Goal: Information Seeking & Learning: Find specific fact

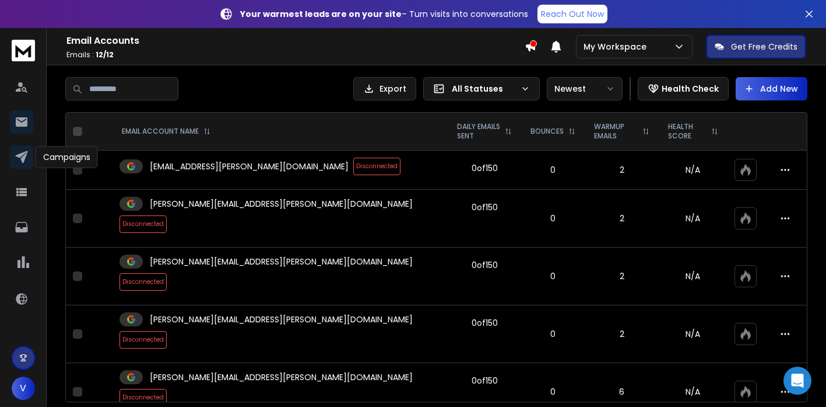
click at [27, 157] on icon at bounding box center [22, 157] width 14 height 14
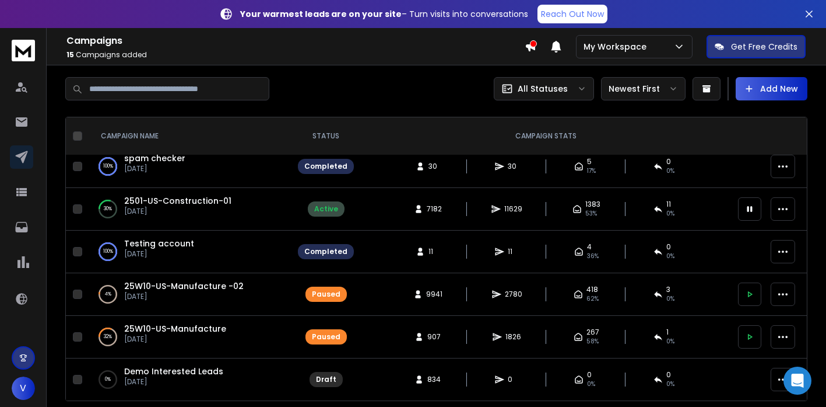
scroll to position [52, 0]
click at [212, 201] on span "2501-US-Construction-01" at bounding box center [177, 201] width 107 height 12
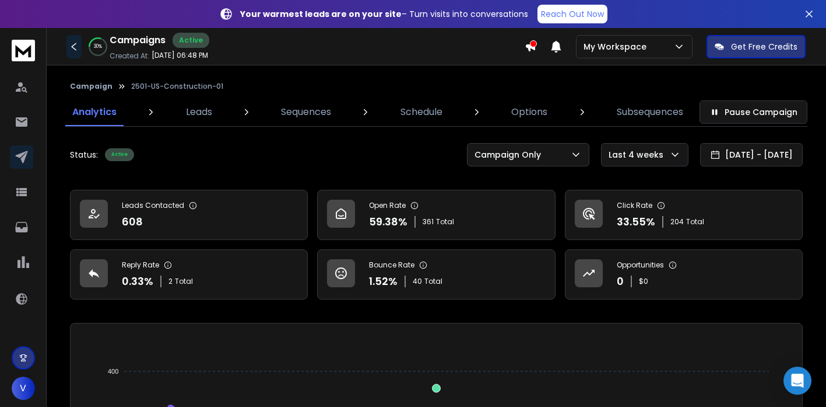
click at [73, 47] on icon at bounding box center [74, 46] width 10 height 10
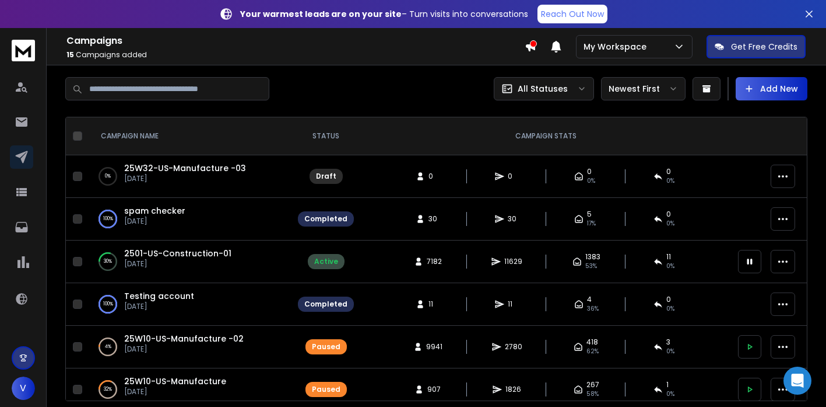
scroll to position [2, 0]
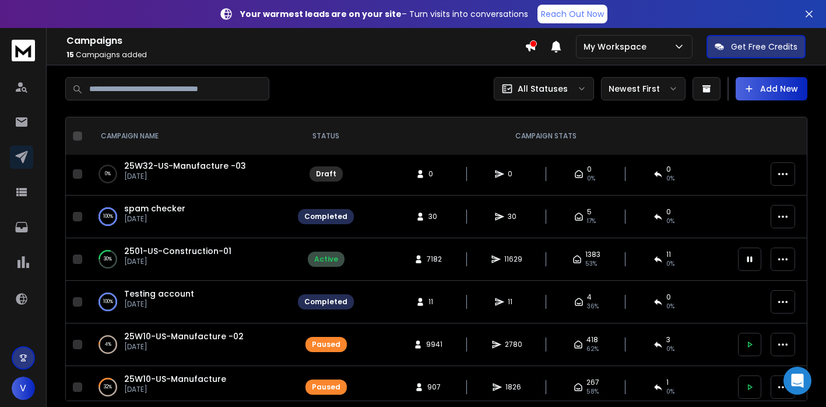
click at [204, 248] on span "2501-US-Construction-01" at bounding box center [177, 251] width 107 height 12
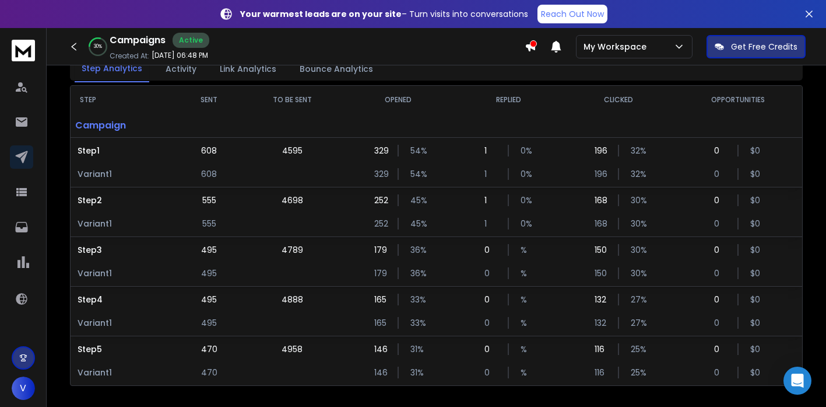
scroll to position [454, 0]
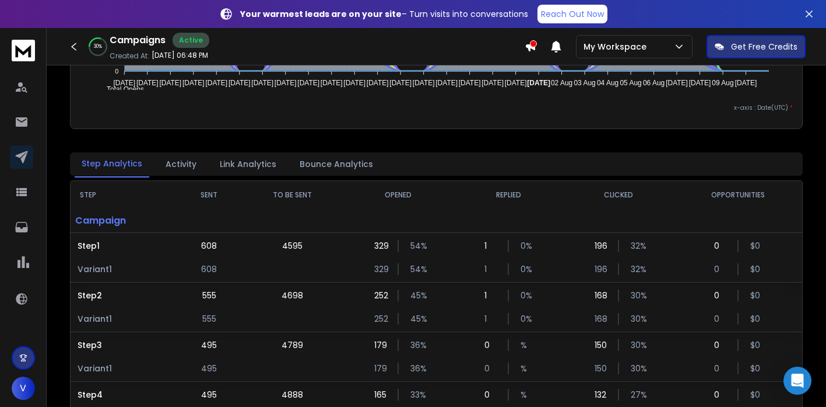
click at [169, 158] on button "Activity" at bounding box center [181, 164] width 45 height 26
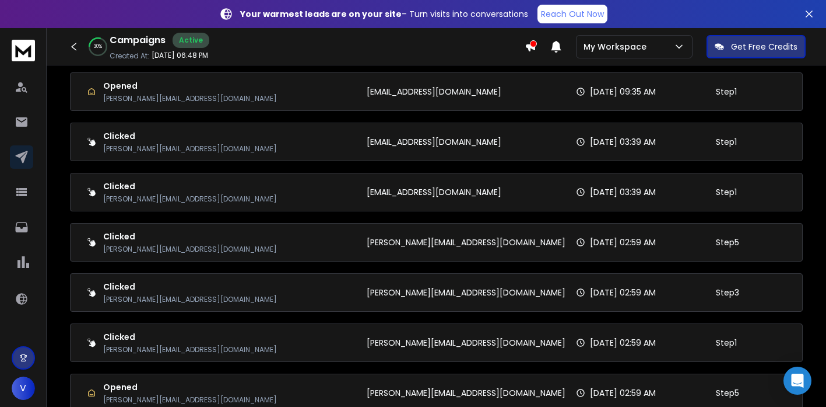
scroll to position [445, 0]
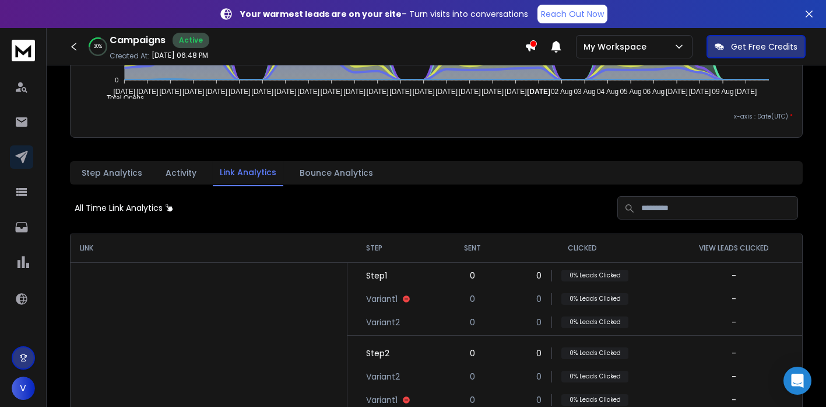
click at [258, 175] on button "Link Analytics" at bounding box center [248, 172] width 71 height 27
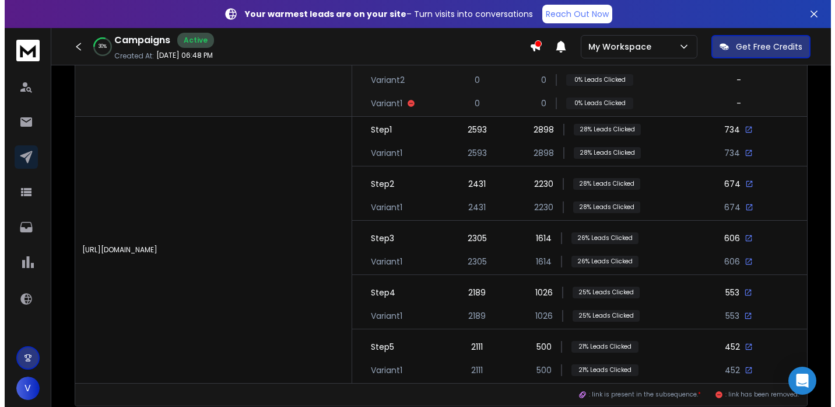
scroll to position [1341, 0]
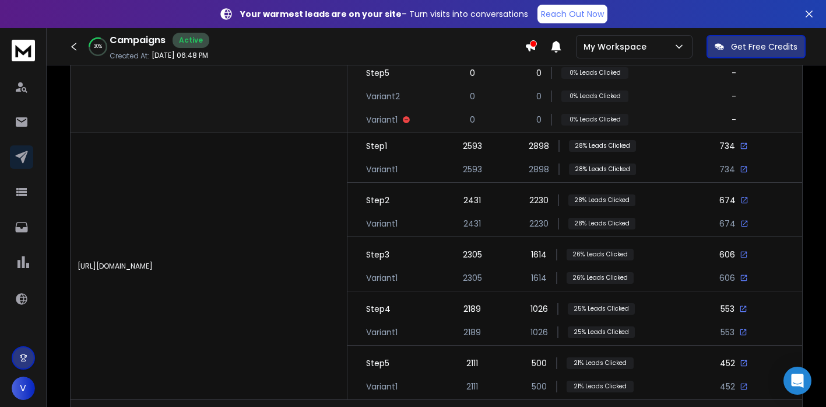
click at [746, 147] on icon at bounding box center [744, 145] width 6 height 6
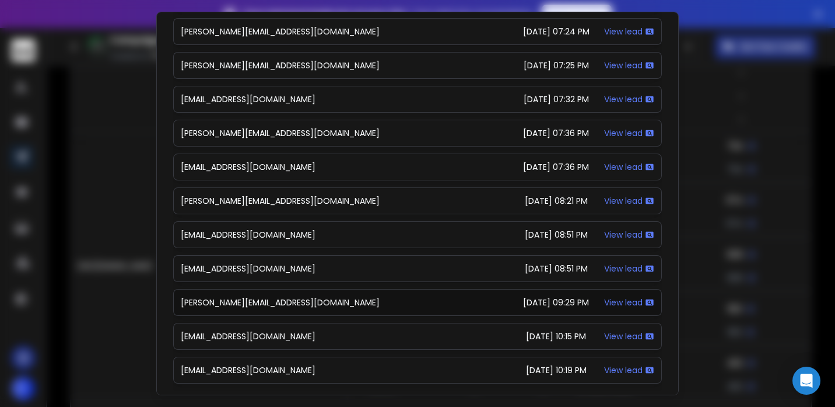
scroll to position [0, 0]
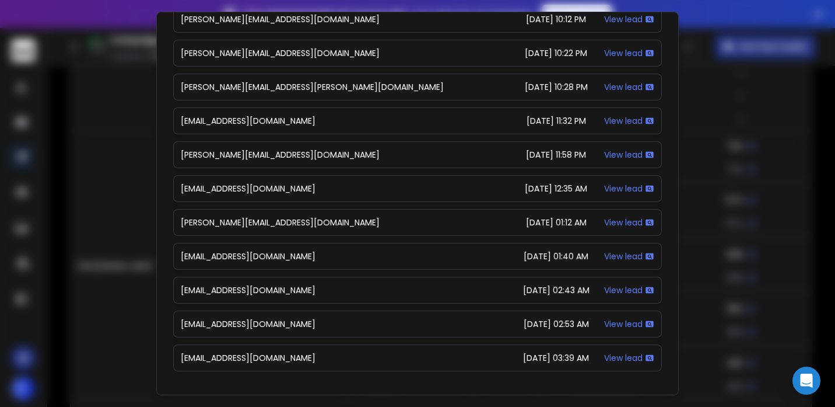
click at [689, 199] on div "List of Leads Who Clicked on the Link Review the list of leads who have shown i…" at bounding box center [417, 203] width 835 height 407
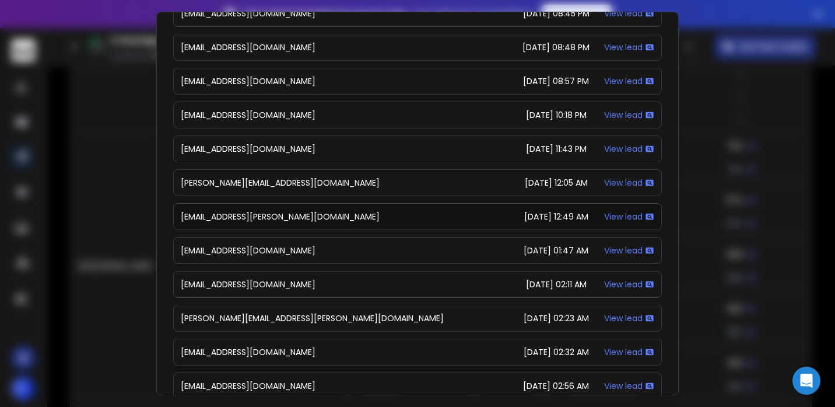
scroll to position [23875, 0]
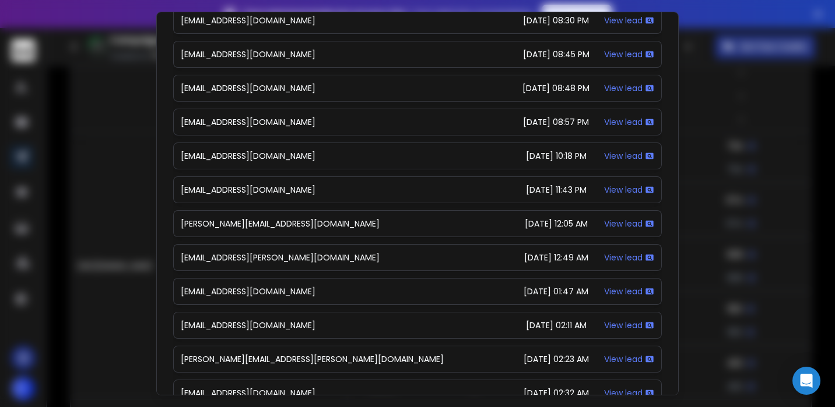
click at [715, 212] on div "List of Leads Who Clicked on the Link Review the list of leads who have shown i…" at bounding box center [417, 203] width 835 height 407
click at [710, 220] on div "List of Leads Who Clicked on the Link Review the list of leads who have shown i…" at bounding box center [417, 203] width 835 height 407
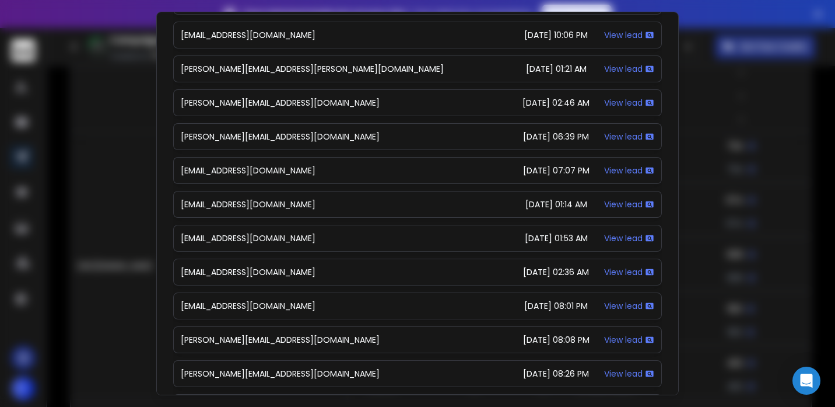
scroll to position [23483, 0]
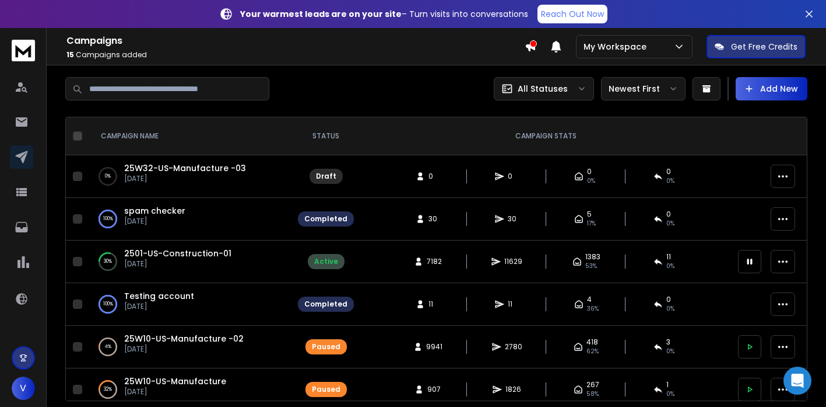
click at [190, 251] on span "2501-US-Construction-01" at bounding box center [177, 253] width 107 height 12
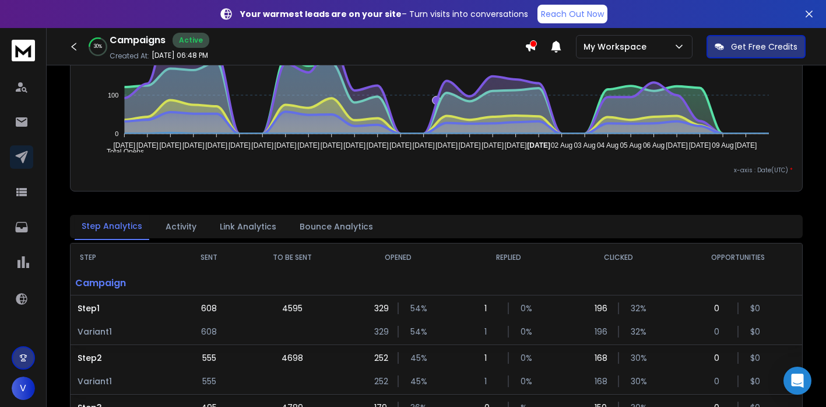
scroll to position [484, 0]
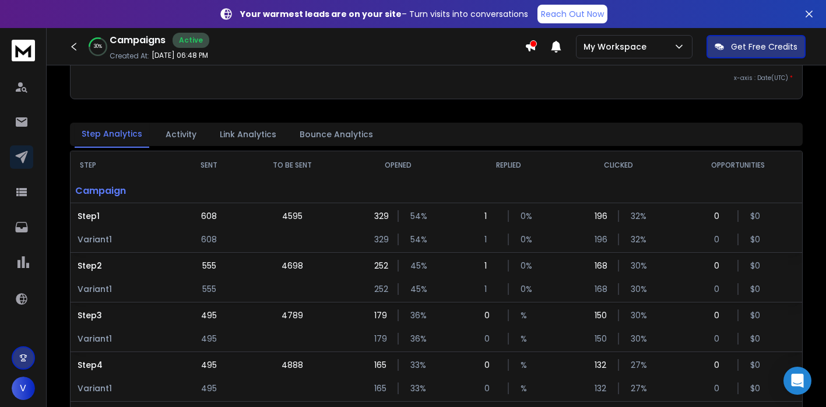
click at [226, 138] on button "Link Analytics" at bounding box center [248, 134] width 71 height 26
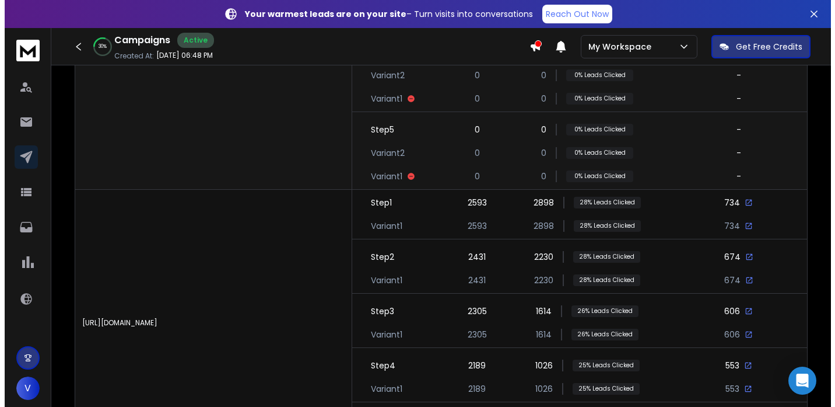
scroll to position [1286, 0]
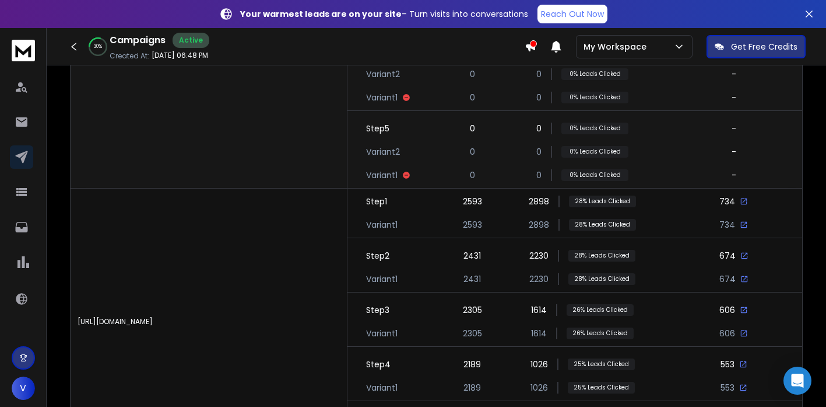
click at [744, 255] on icon at bounding box center [744, 255] width 6 height 6
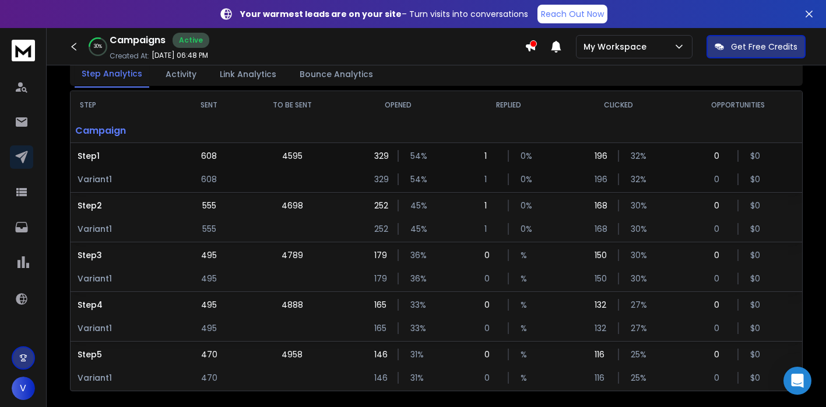
scroll to position [451, 0]
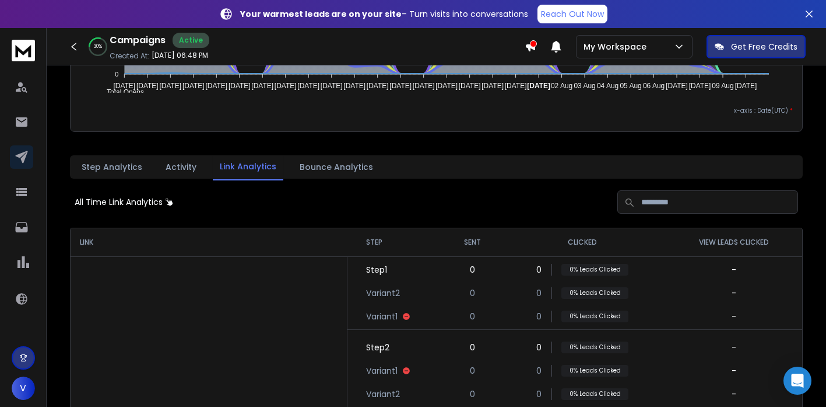
click at [260, 159] on button "Link Analytics" at bounding box center [248, 166] width 71 height 27
click at [180, 171] on button "Activity" at bounding box center [181, 167] width 45 height 26
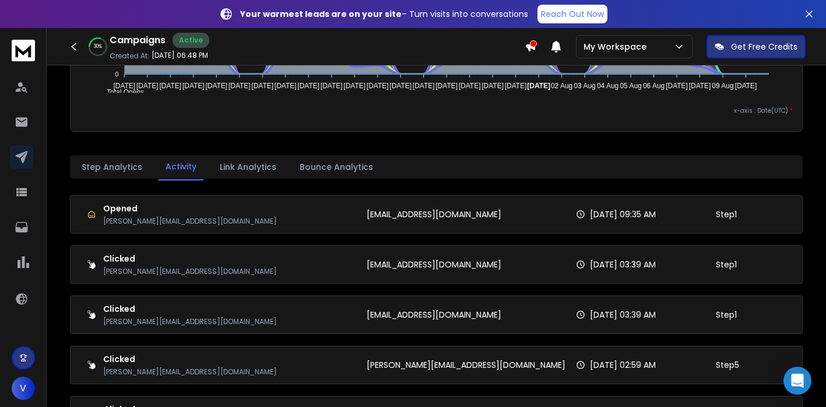
click at [225, 167] on button "Link Analytics" at bounding box center [248, 167] width 71 height 26
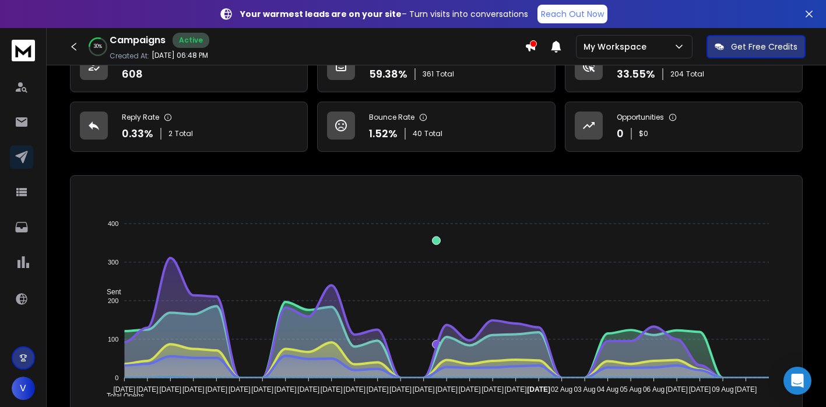
scroll to position [503, 0]
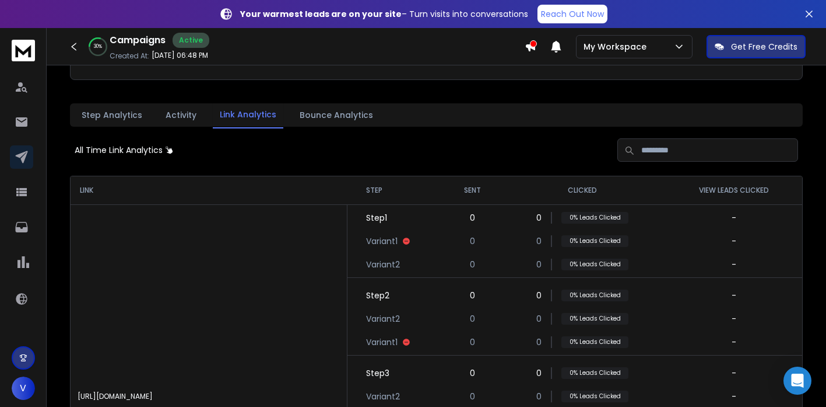
click at [194, 118] on button "Activity" at bounding box center [181, 115] width 45 height 26
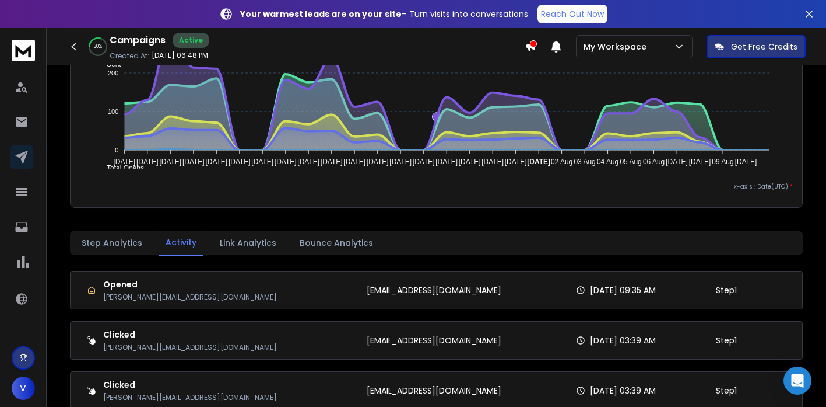
scroll to position [421, 0]
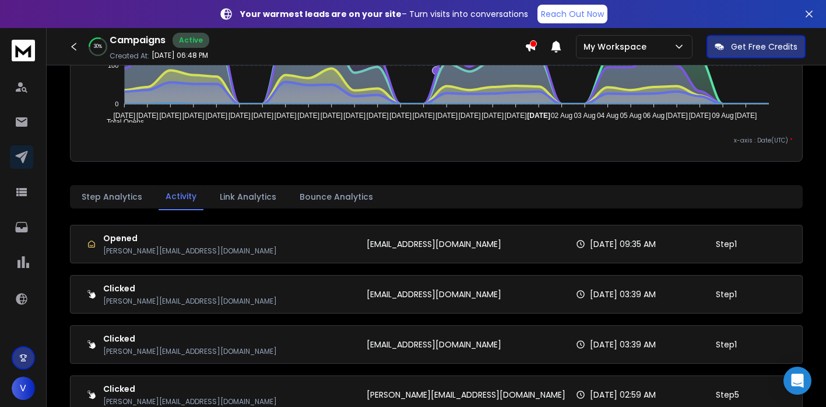
click at [113, 197] on button "Step Analytics" at bounding box center [112, 197] width 75 height 26
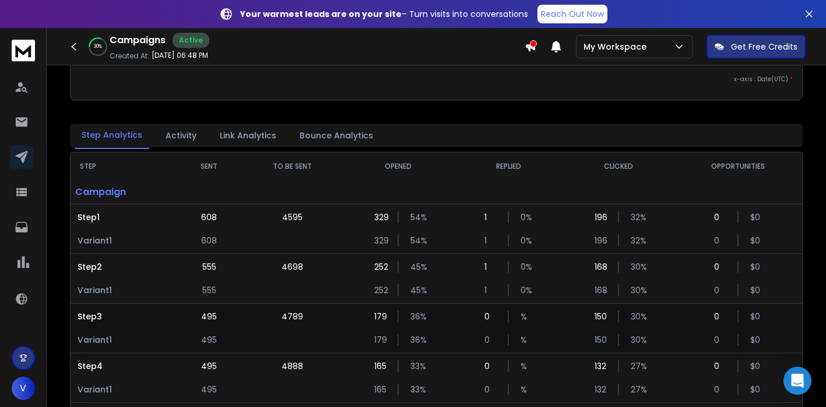
scroll to position [549, 0]
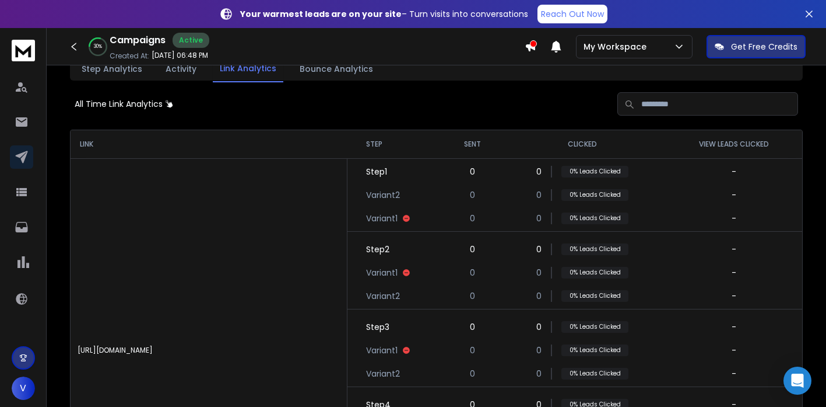
click at [229, 68] on button "Link Analytics" at bounding box center [248, 68] width 71 height 27
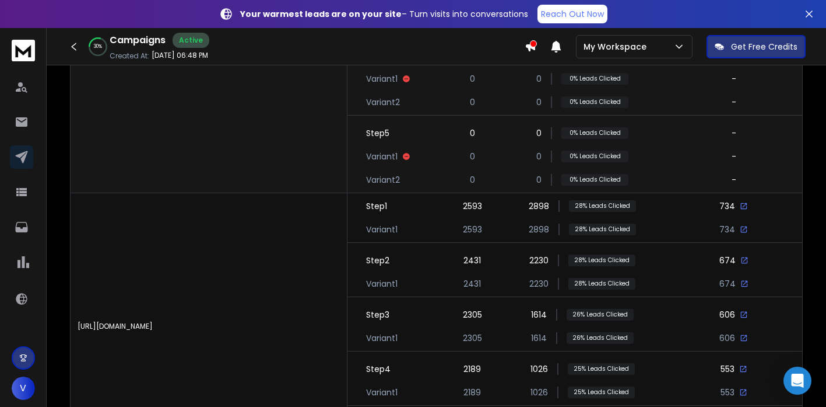
scroll to position [1377, 0]
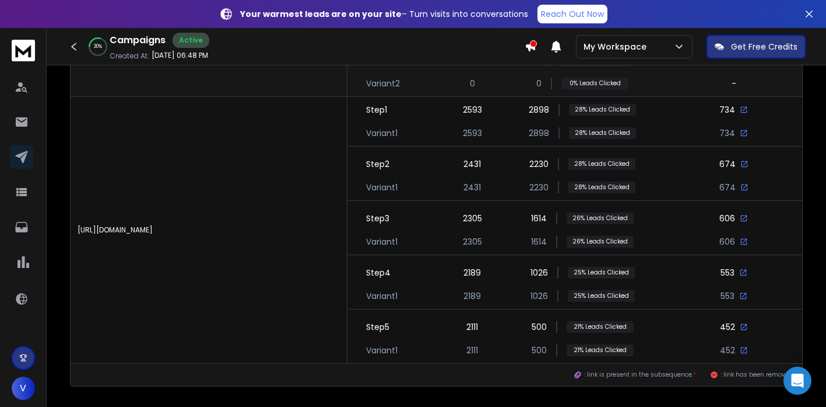
click at [742, 111] on icon at bounding box center [744, 110] width 8 height 8
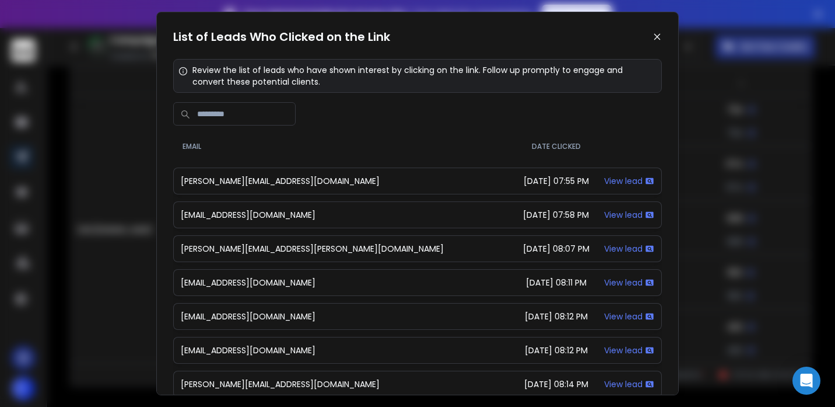
click at [646, 40] on div "List of Leads Who Clicked on the Link" at bounding box center [417, 37] width 489 height 16
click at [654, 32] on icon at bounding box center [657, 36] width 9 height 9
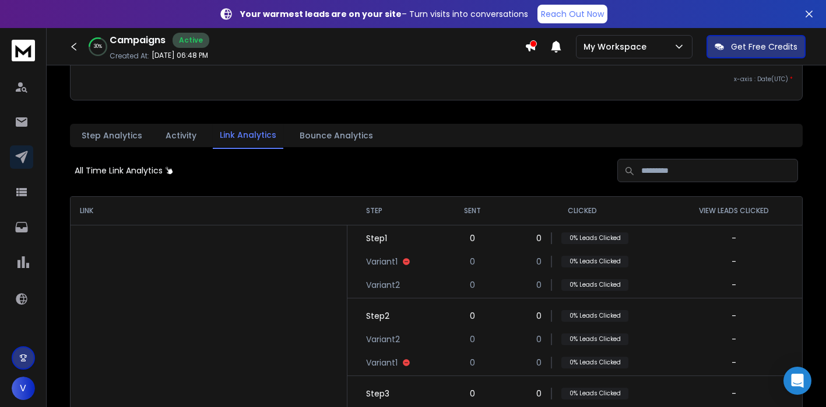
scroll to position [503, 0]
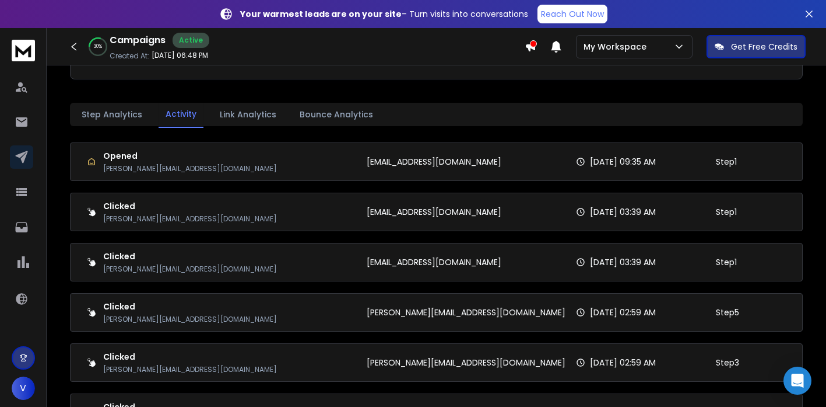
click at [183, 120] on button "Activity" at bounding box center [181, 114] width 45 height 27
drag, startPoint x: 484, startPoint y: 158, endPoint x: 367, endPoint y: 160, distance: 116.7
click at [367, 160] on div "[EMAIL_ADDRESS][DOMAIN_NAME]" at bounding box center [472, 162] width 210 height 12
copy p "[EMAIL_ADDRESS][DOMAIN_NAME]"
click at [275, 115] on button "Link Analytics" at bounding box center [248, 114] width 71 height 26
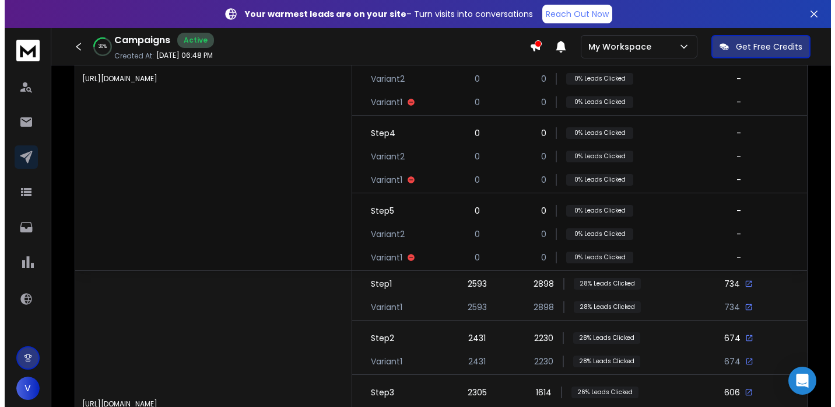
scroll to position [1310, 0]
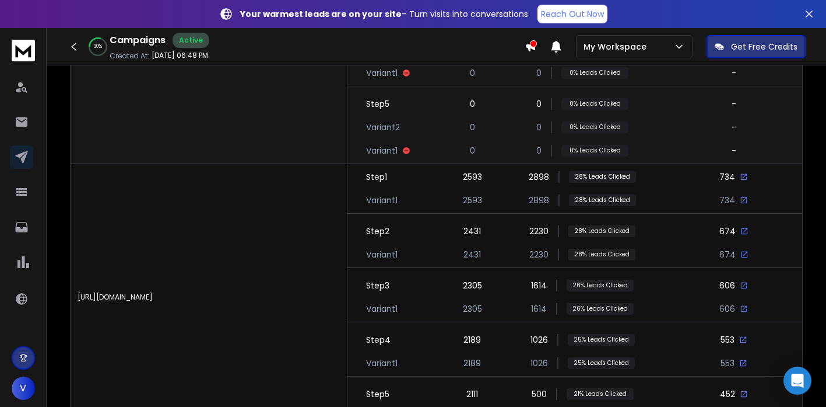
click at [743, 175] on icon at bounding box center [744, 177] width 8 height 8
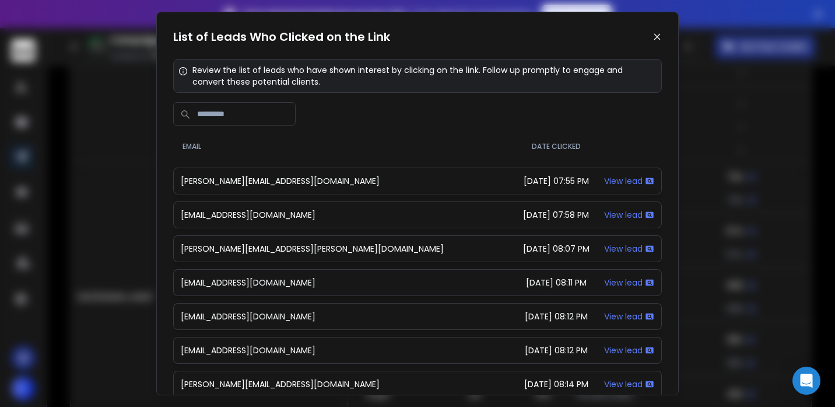
click at [229, 108] on input at bounding box center [234, 113] width 122 height 23
paste input "**********"
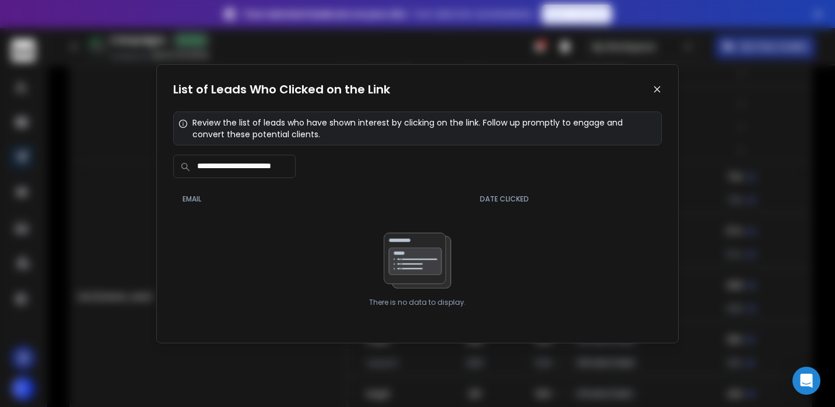
scroll to position [0, 20]
drag, startPoint x: 223, startPoint y: 166, endPoint x: 376, endPoint y: 173, distance: 153.5
click at [376, 173] on div "**********" at bounding box center [417, 161] width 489 height 33
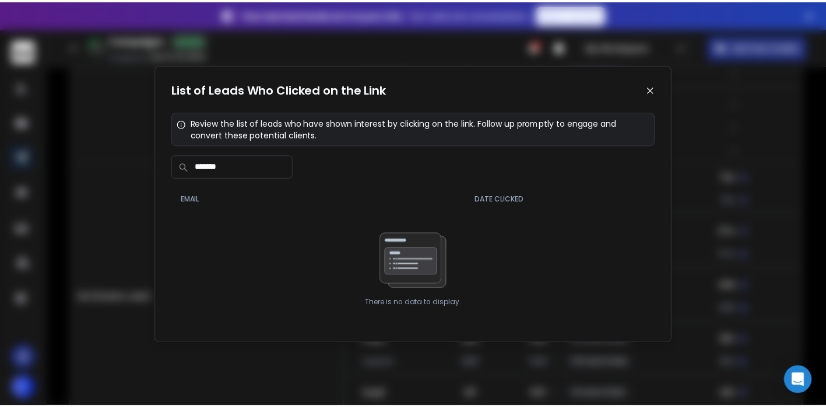
scroll to position [0, 0]
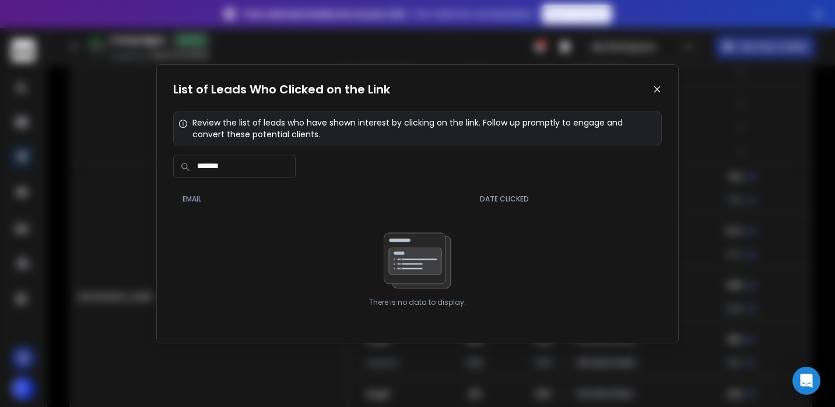
type input "*******"
click at [653, 90] on icon at bounding box center [657, 89] width 9 height 9
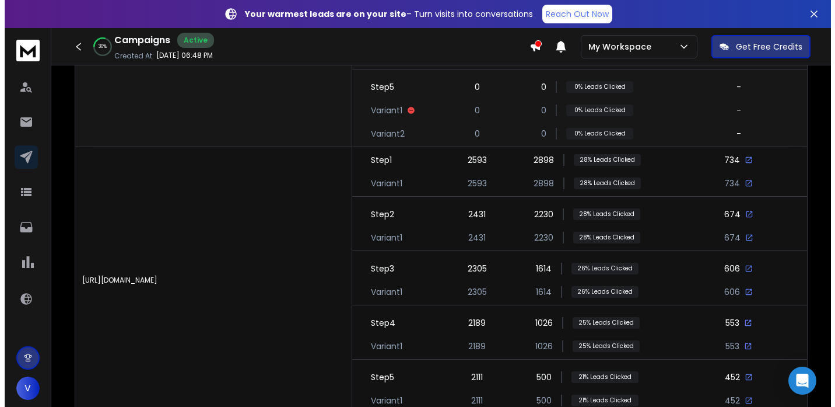
scroll to position [1335, 0]
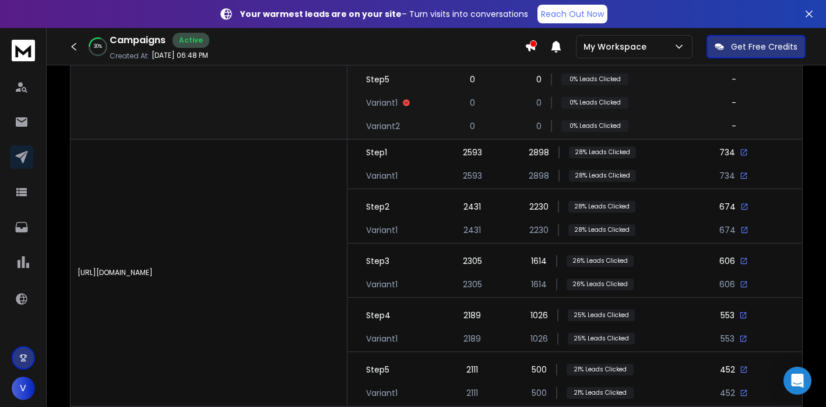
click at [745, 174] on icon at bounding box center [744, 175] width 6 height 6
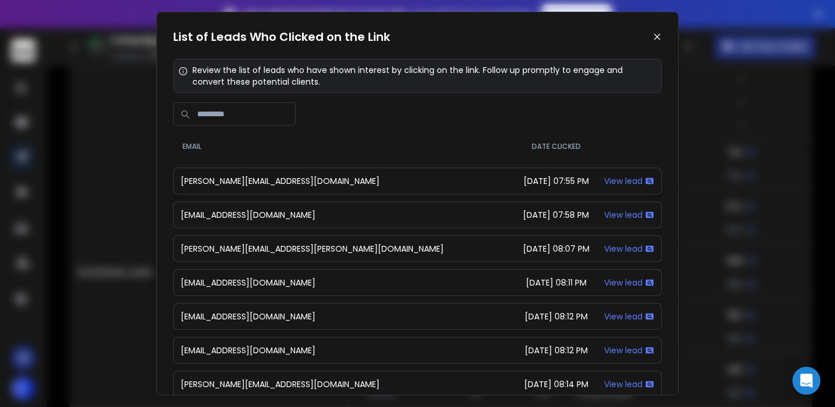
click at [261, 110] on input at bounding box center [234, 113] width 122 height 23
paste input "**********"
type input "**********"
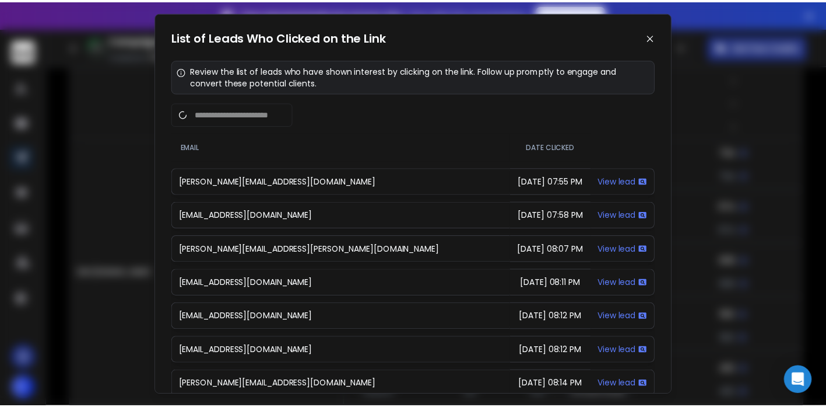
scroll to position [0, 0]
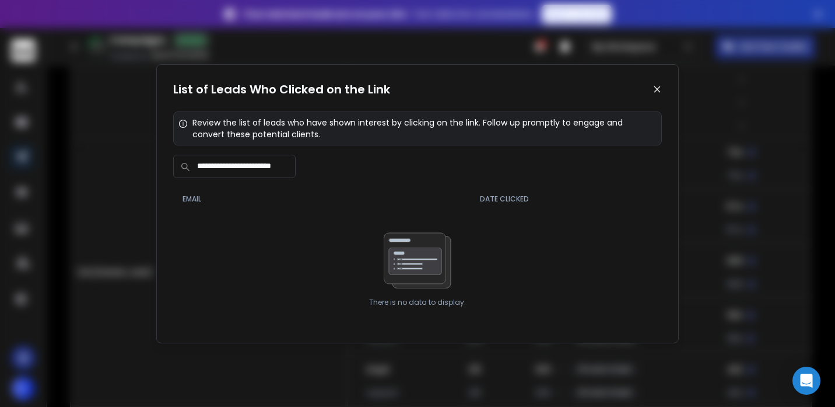
click at [653, 86] on div "List of Leads Who Clicked on the Link" at bounding box center [417, 89] width 489 height 16
click at [656, 91] on icon at bounding box center [657, 89] width 9 height 9
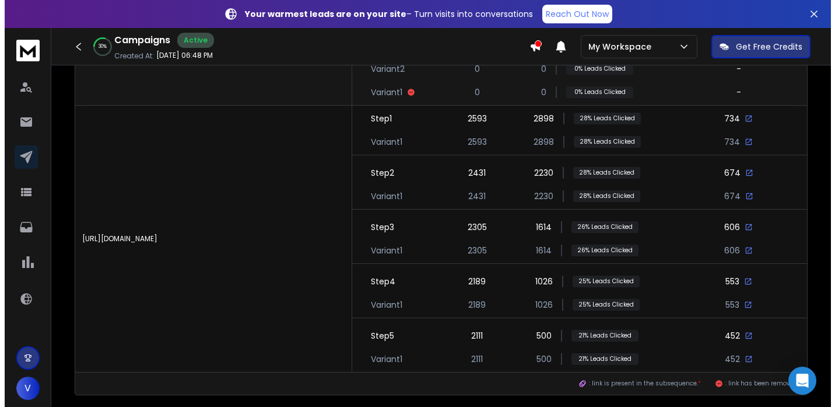
scroll to position [1377, 0]
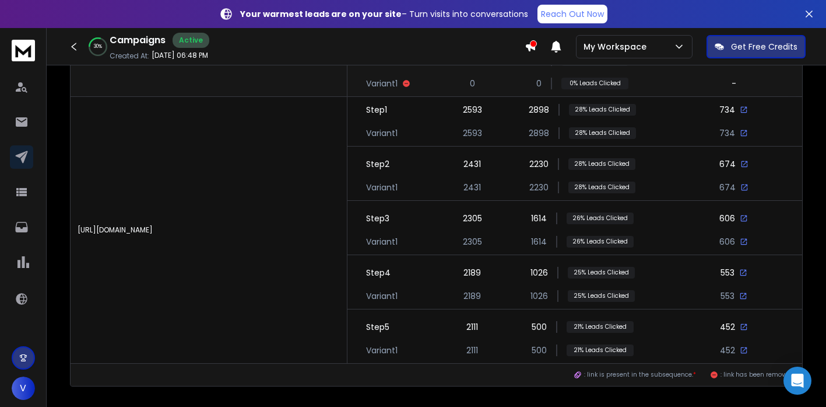
click at [743, 218] on icon at bounding box center [744, 218] width 8 height 8
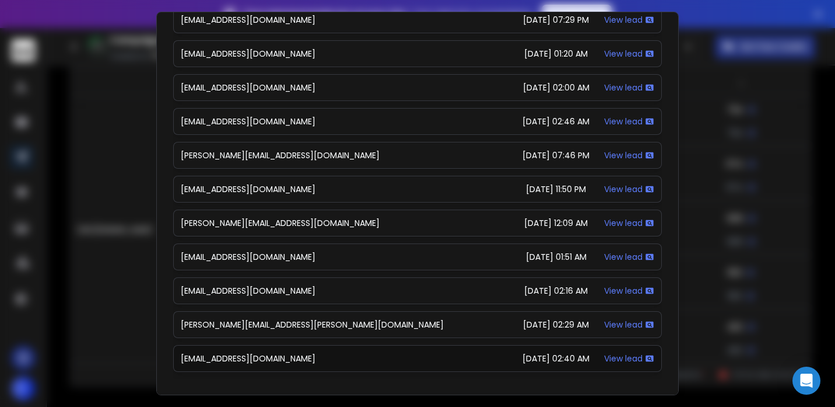
scroll to position [20290, 0]
click at [722, 106] on div "List of Leads Who Clicked on the Link Review the list of leads who have shown i…" at bounding box center [417, 203] width 835 height 407
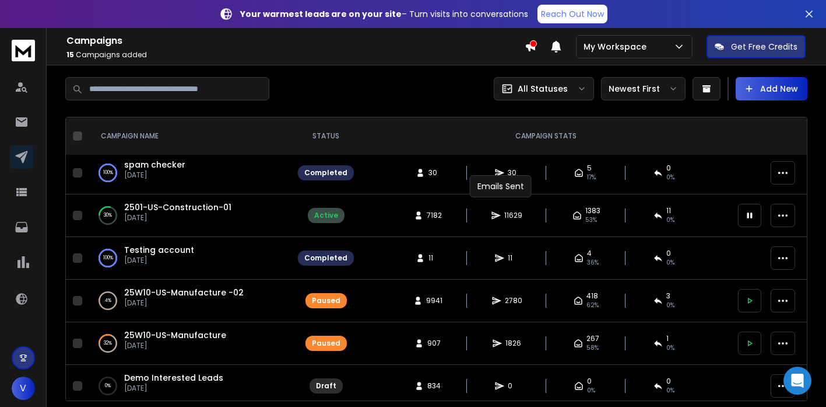
scroll to position [57, 0]
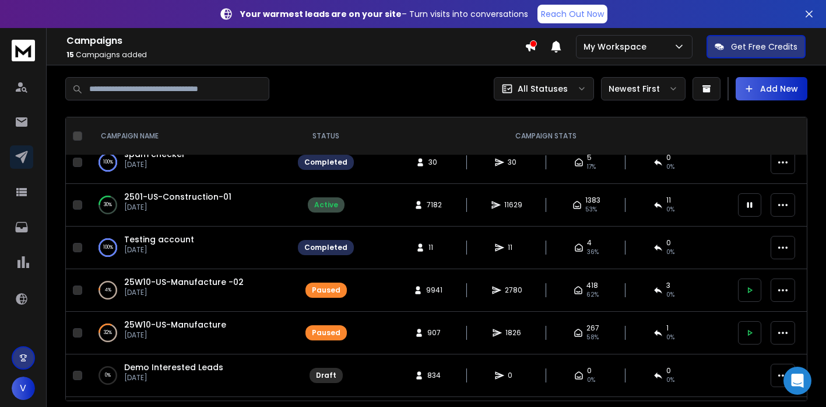
click at [199, 194] on span "2501-US-Construction-01" at bounding box center [177, 197] width 107 height 12
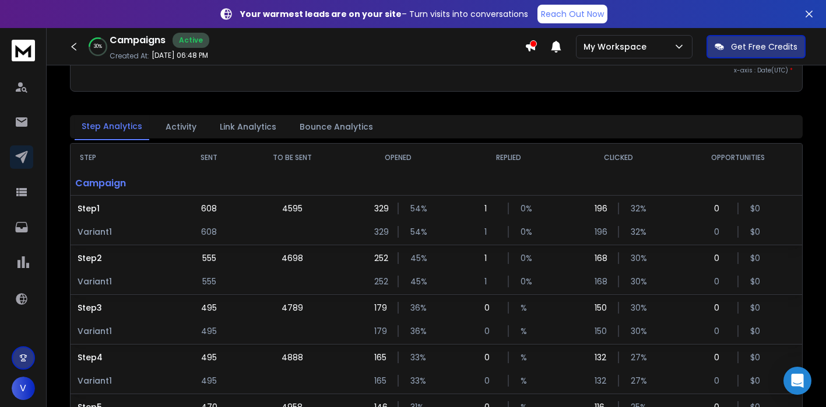
scroll to position [442, 0]
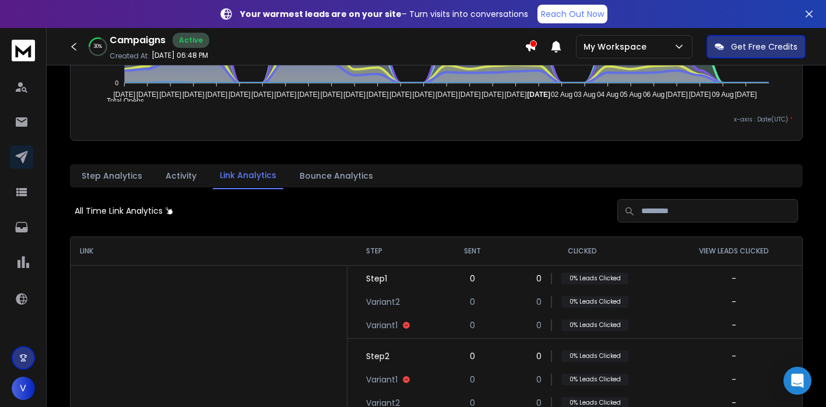
click at [240, 178] on button "Link Analytics" at bounding box center [248, 175] width 71 height 27
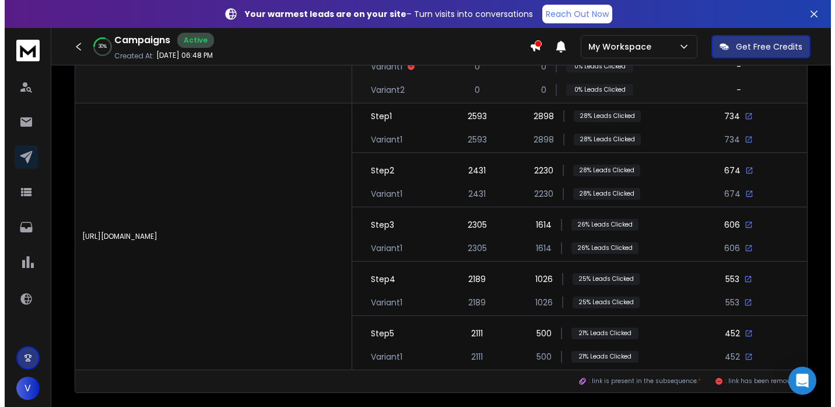
scroll to position [1377, 0]
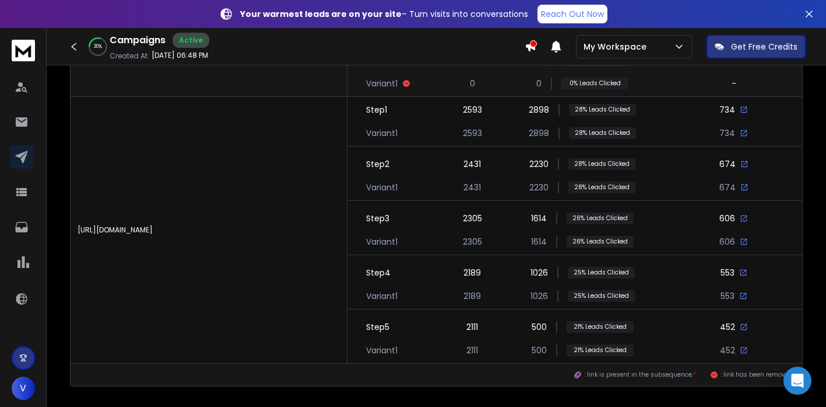
click at [743, 274] on icon at bounding box center [744, 272] width 8 height 8
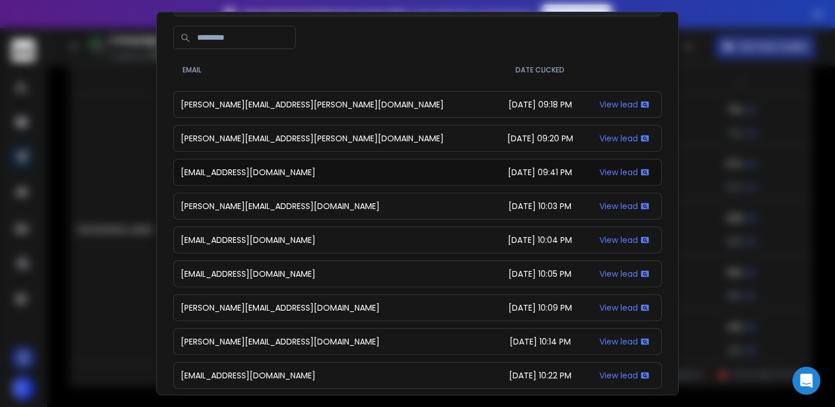
scroll to position [0, 0]
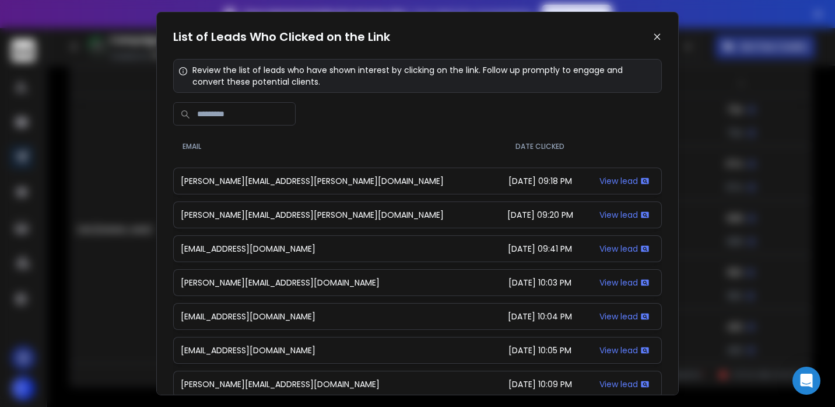
click at [223, 110] on input at bounding box center [234, 113] width 122 height 23
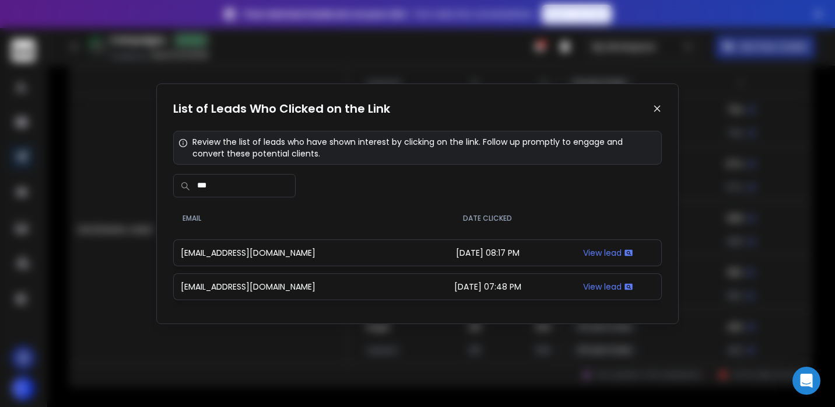
click at [254, 190] on input "***" at bounding box center [234, 185] width 122 height 23
type input "*"
click at [443, 193] on div at bounding box center [417, 180] width 489 height 33
click at [657, 103] on div "List of Leads Who Clicked on the Link" at bounding box center [417, 108] width 489 height 16
click at [655, 112] on icon at bounding box center [657, 108] width 9 height 9
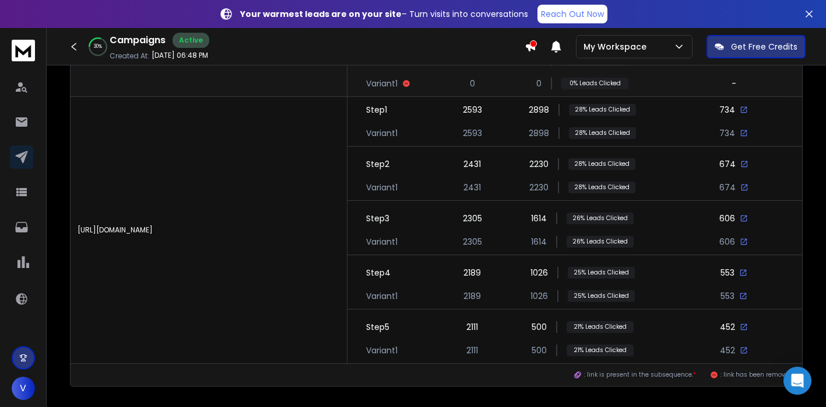
click at [741, 271] on icon at bounding box center [743, 272] width 6 height 6
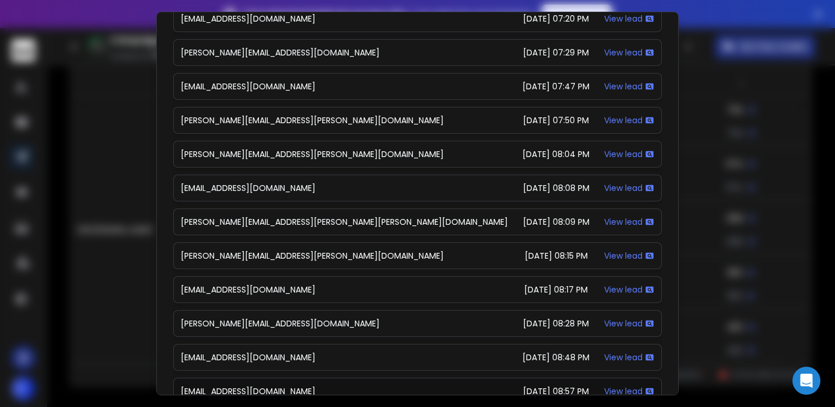
scroll to position [7449, 0]
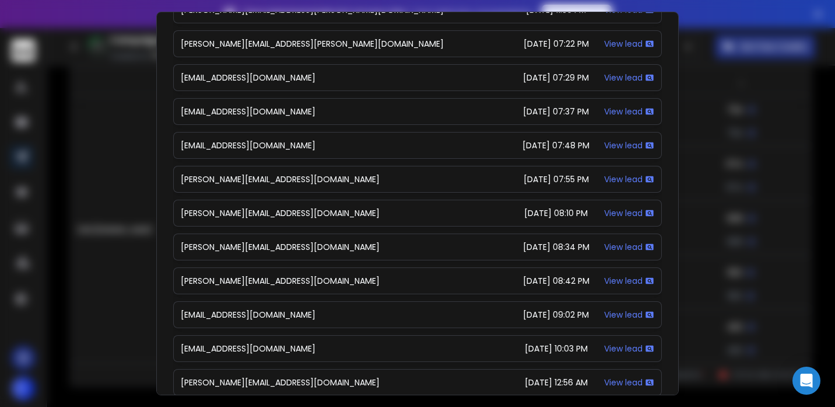
scroll to position [14658, 0]
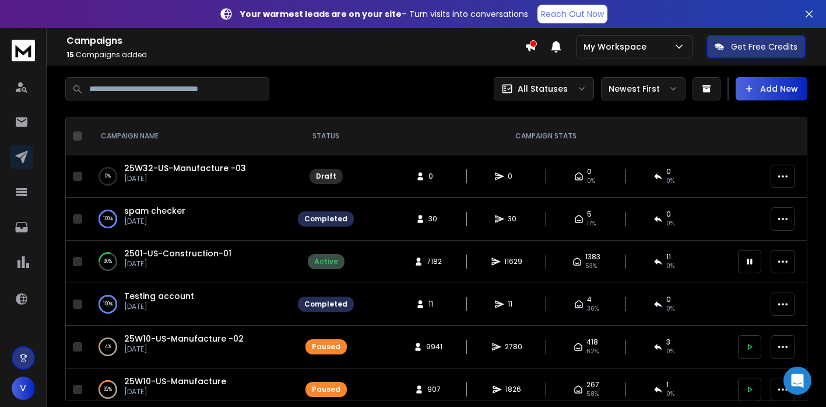
click at [173, 248] on span "2501-US-Construction-01" at bounding box center [177, 253] width 107 height 12
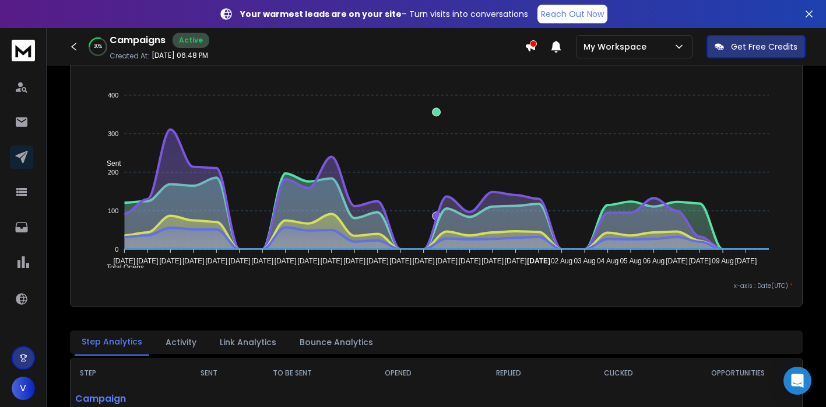
scroll to position [495, 0]
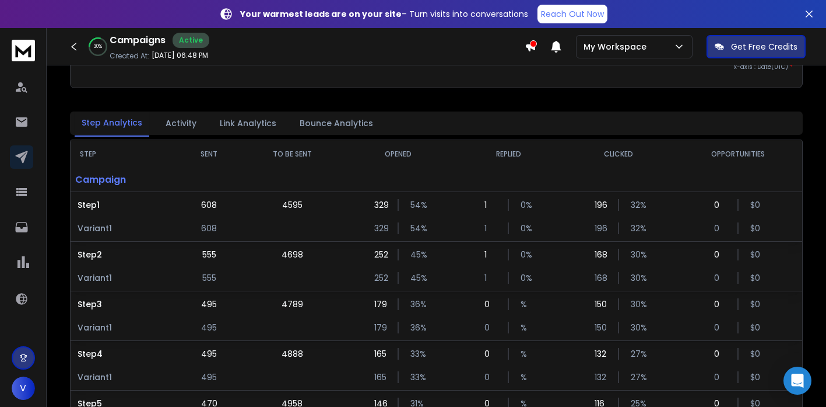
click at [189, 121] on button "Activity" at bounding box center [181, 123] width 45 height 26
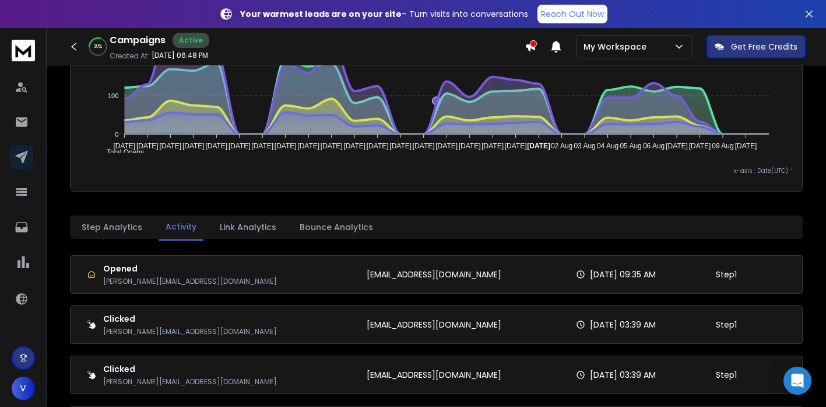
scroll to position [408, 0]
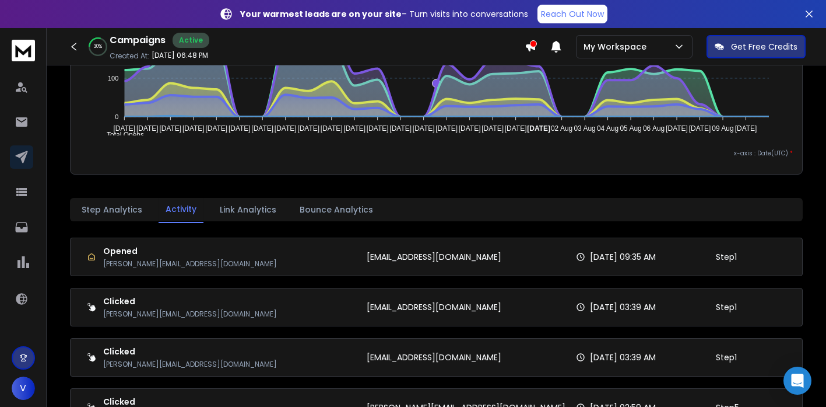
click at [102, 265] on div "Opened swetha.bhera@apptdev.com" at bounding box center [227, 256] width 280 height 23
click at [437, 255] on p "[EMAIL_ADDRESS][DOMAIN_NAME]" at bounding box center [434, 257] width 135 height 12
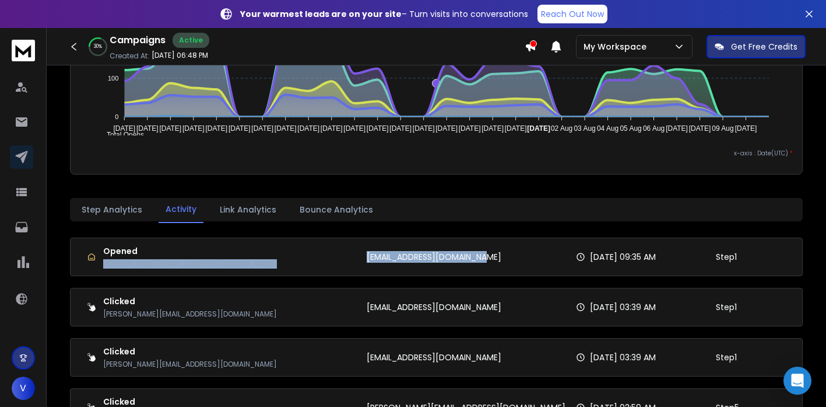
drag, startPoint x: 324, startPoint y: 255, endPoint x: 541, endPoint y: 254, distance: 216.4
click at [541, 254] on div "Opened swetha.bhera@apptdev.com rfields@peninsulaland.com Aug 11, 2025, 09:35 A…" at bounding box center [436, 256] width 733 height 38
click at [234, 258] on div "Opened swetha.bhera@apptdev.com" at bounding box center [227, 256] width 280 height 23
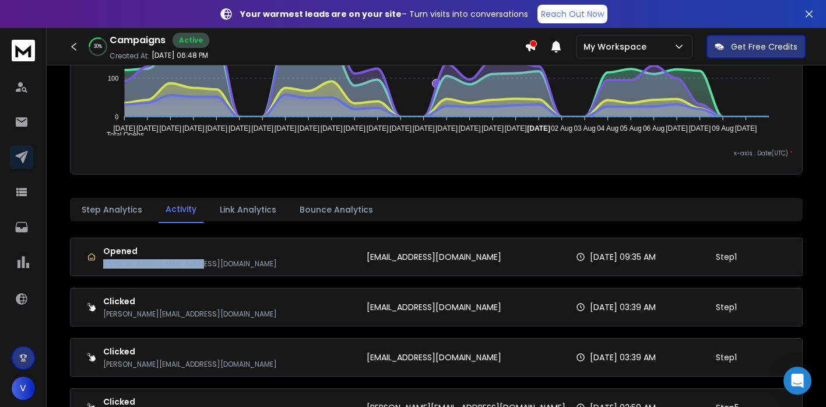
drag, startPoint x: 206, startPoint y: 267, endPoint x: 101, endPoint y: 265, distance: 105.6
click at [101, 265] on div "Opened swetha.bhera@apptdev.com" at bounding box center [227, 256] width 280 height 23
click at [329, 273] on div "Opened swetha.bhera@apptdev.com rfields@peninsulaland.com Aug 11, 2025, 09:35 A…" at bounding box center [436, 256] width 733 height 38
click at [331, 270] on div "Opened swetha.bhera@apptdev.com rfields@peninsulaland.com Aug 11, 2025, 09:35 A…" at bounding box center [436, 256] width 733 height 38
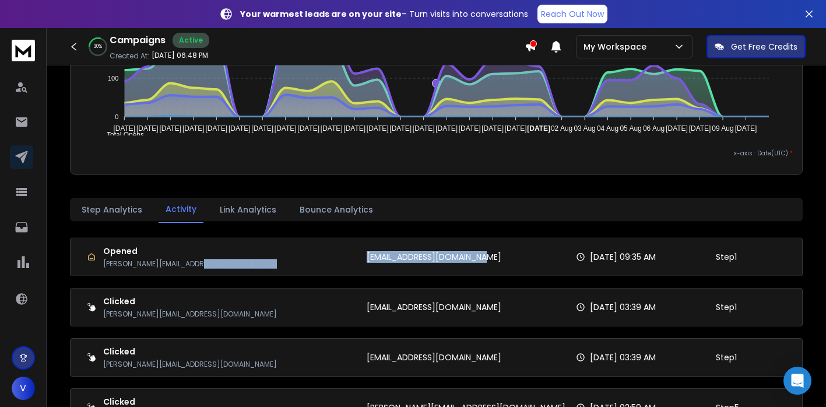
drag, startPoint x: 365, startPoint y: 265, endPoint x: 506, endPoint y: 257, distance: 140.8
click at [506, 257] on div "Opened swetha.bhera@apptdev.com rfields@peninsulaland.com Aug 11, 2025, 09:35 A…" at bounding box center [436, 256] width 733 height 38
copy div "[EMAIL_ADDRESS][DOMAIN_NAME]"
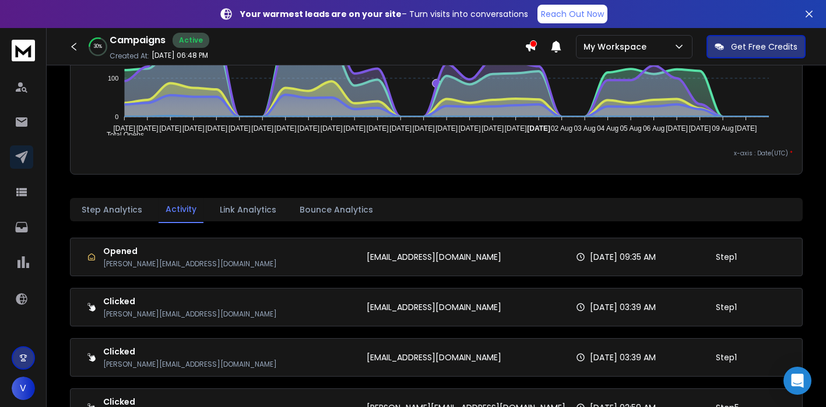
click at [77, 44] on icon at bounding box center [74, 46] width 10 height 10
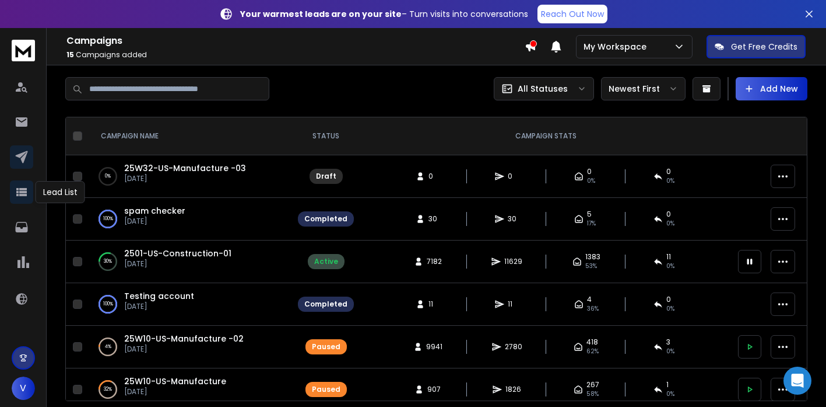
click at [27, 188] on icon at bounding box center [22, 192] width 14 height 14
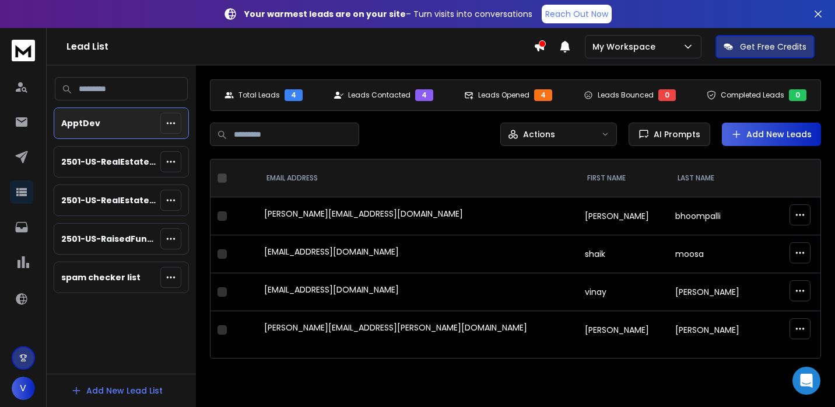
click at [318, 131] on input at bounding box center [284, 133] width 149 height 23
paste input "**********"
type input "**********"
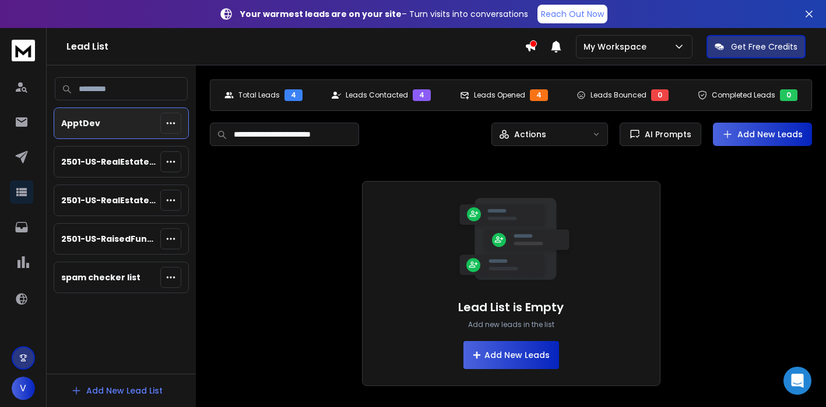
click at [103, 82] on input at bounding box center [121, 88] width 133 height 23
click at [112, 171] on div "2501-US-RealEstate-01-list" at bounding box center [121, 161] width 135 height 31
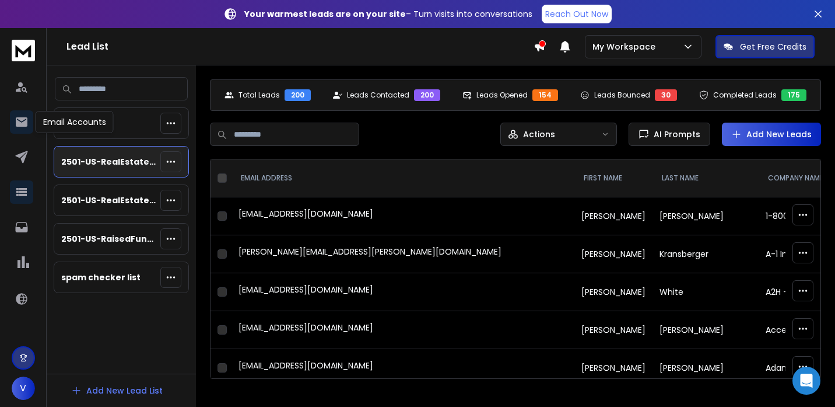
click at [20, 125] on icon at bounding box center [22, 121] width 12 height 9
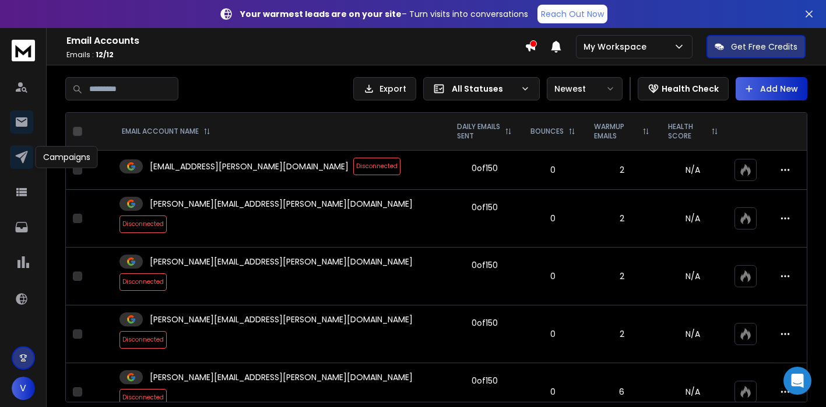
click at [23, 166] on link at bounding box center [21, 156] width 23 height 23
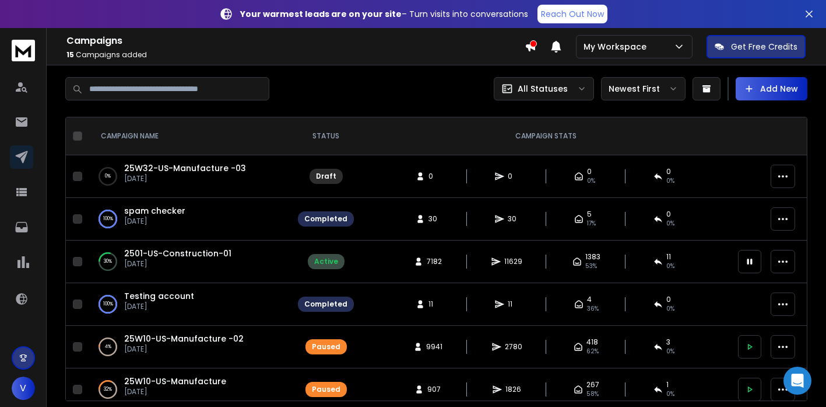
click at [189, 256] on span "2501-US-Construction-01" at bounding box center [177, 253] width 107 height 12
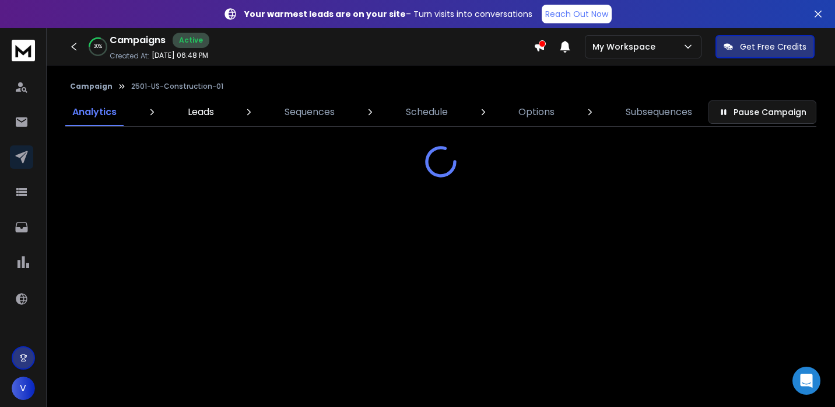
click at [193, 108] on p "Leads" at bounding box center [201, 112] width 26 height 14
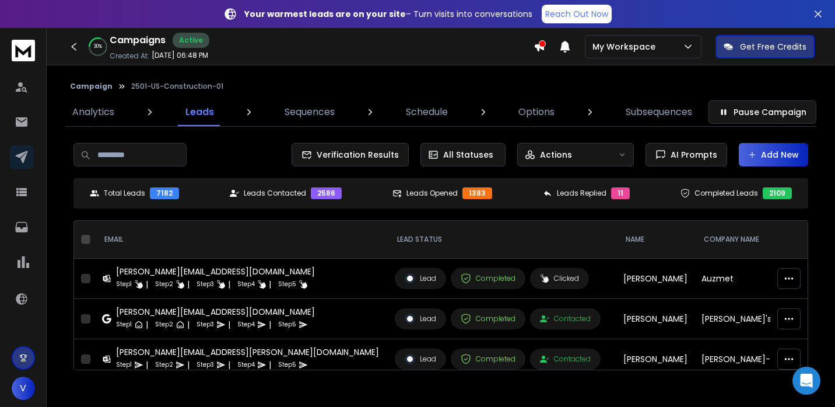
click at [139, 157] on input at bounding box center [129, 154] width 113 height 23
paste input "**********"
type input "**********"
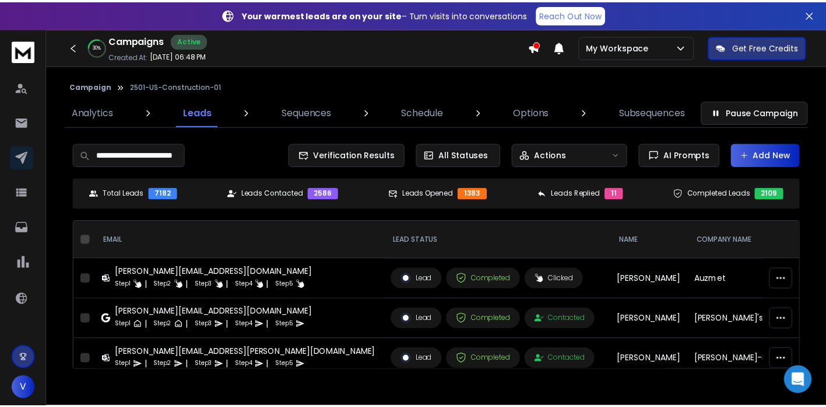
scroll to position [0, 30]
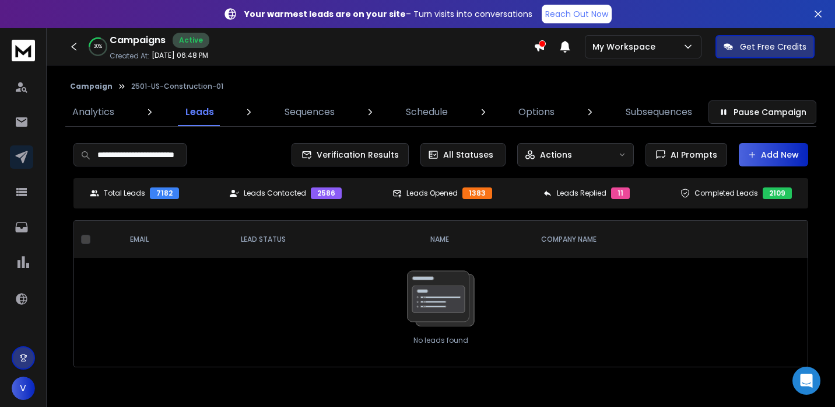
click at [132, 160] on input "**********" at bounding box center [129, 154] width 113 height 23
drag, startPoint x: 107, startPoint y: 154, endPoint x: -2, endPoint y: 158, distance: 109.1
click at [0, 158] on html "**********" at bounding box center [417, 203] width 835 height 407
click at [168, 150] on input "**********" at bounding box center [129, 154] width 113 height 23
click at [82, 117] on p "Analytics" at bounding box center [93, 112] width 42 height 14
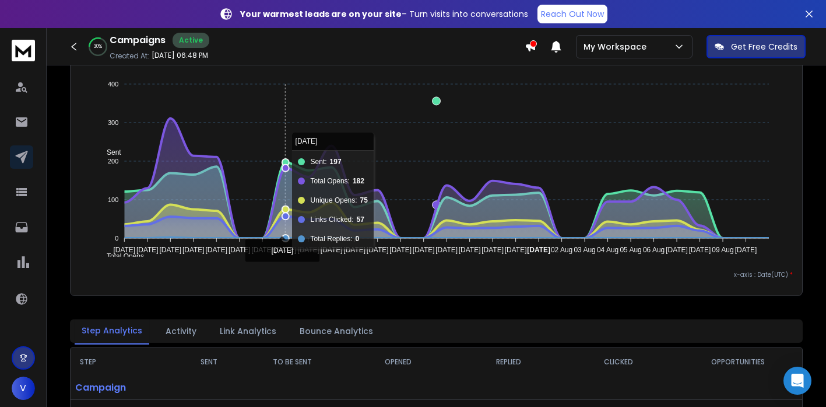
scroll to position [416, 0]
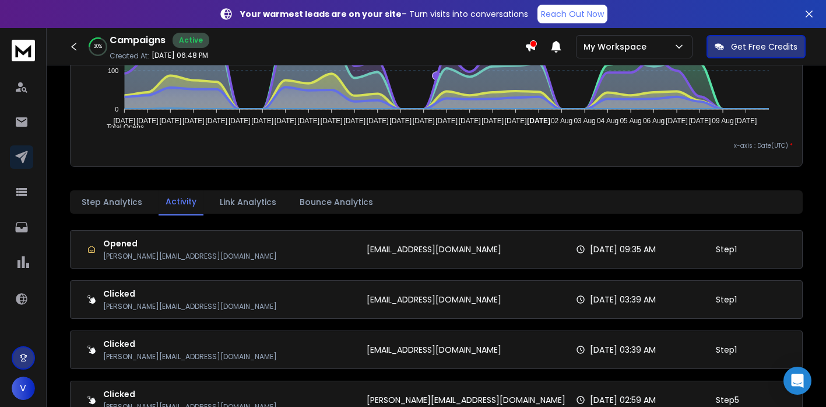
click at [163, 190] on button "Activity" at bounding box center [181, 201] width 45 height 27
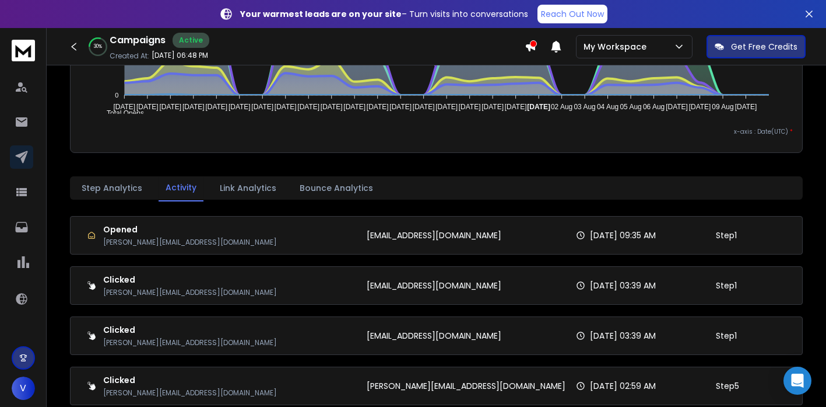
scroll to position [510, 0]
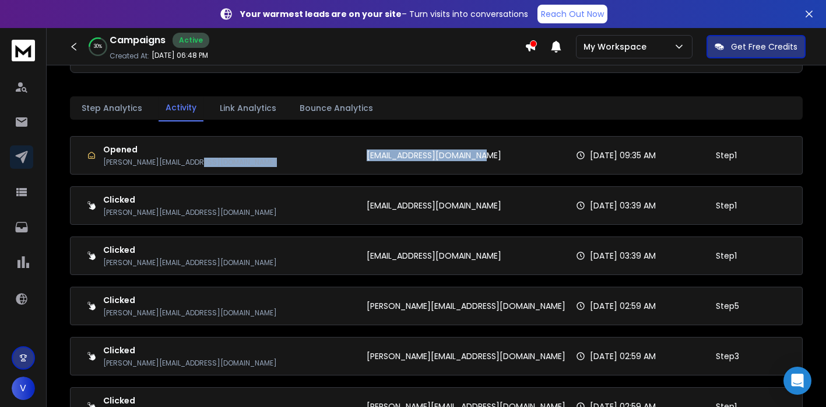
drag, startPoint x: 360, startPoint y: 159, endPoint x: 493, endPoint y: 156, distance: 133.0
click at [493, 156] on div "Opened swetha.bhera@apptdev.com rfields@peninsulaland.com Aug 11, 2025, 09:35 A…" at bounding box center [436, 155] width 733 height 38
copy div "[EMAIL_ADDRESS][DOMAIN_NAME]"
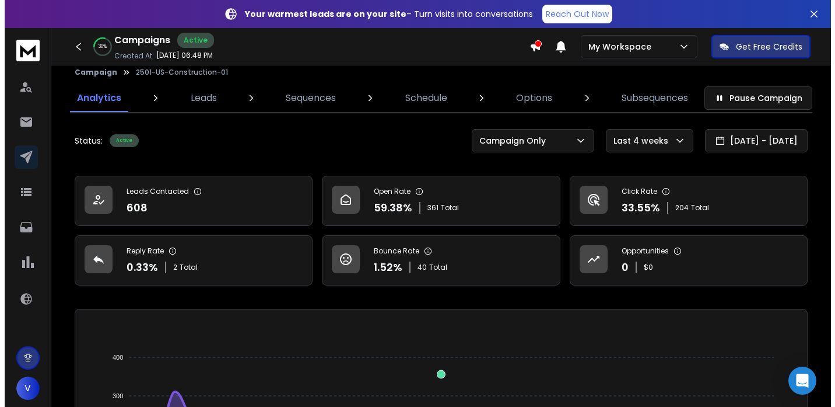
scroll to position [0, 0]
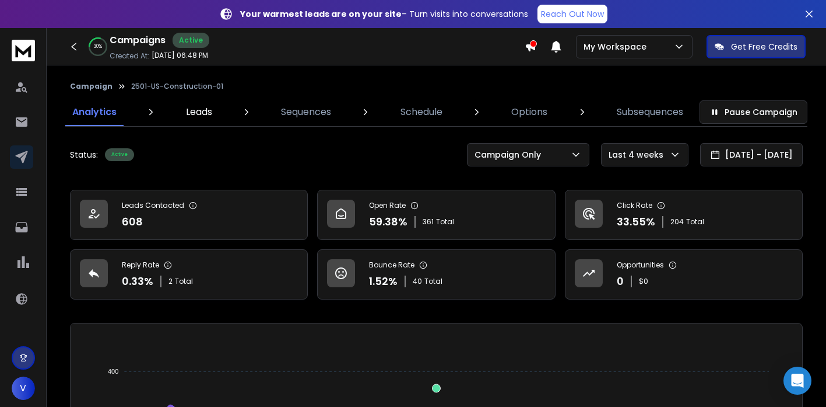
click at [201, 109] on p "Leads" at bounding box center [199, 112] width 26 height 14
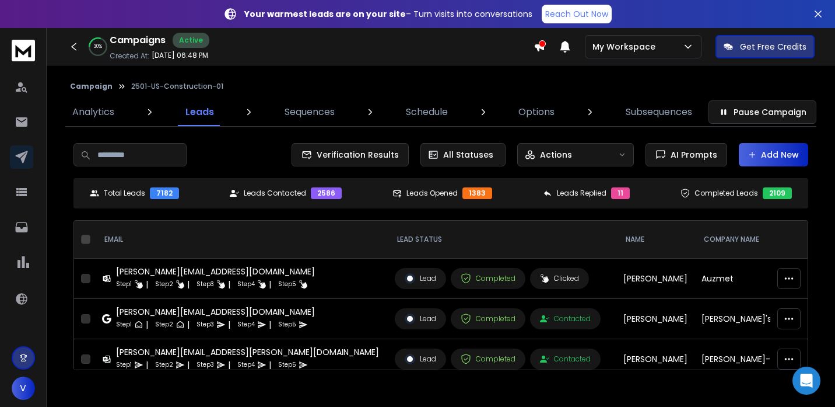
click at [96, 157] on input at bounding box center [129, 154] width 113 height 23
paste input "**********"
drag, startPoint x: 170, startPoint y: 152, endPoint x: 33, endPoint y: 155, distance: 137.1
click at [33, 155] on div "**********" at bounding box center [417, 201] width 835 height 346
click at [127, 155] on input "**********" at bounding box center [130, 154] width 114 height 23
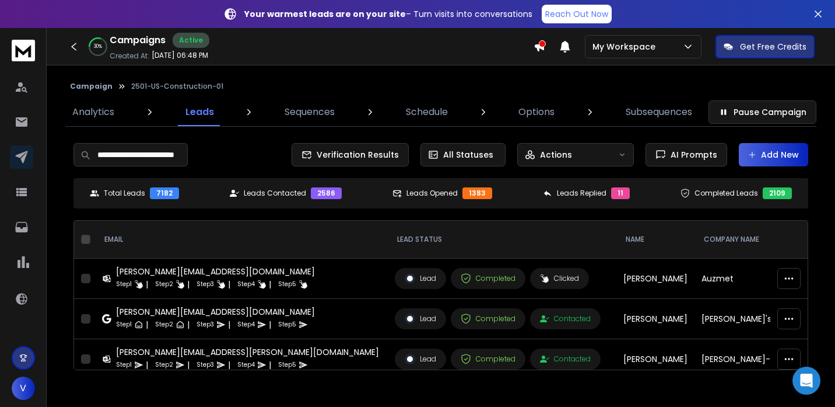
click at [125, 155] on input "**********" at bounding box center [130, 154] width 114 height 23
drag, startPoint x: 126, startPoint y: 157, endPoint x: 188, endPoint y: 156, distance: 61.8
click at [188, 156] on div "**********" at bounding box center [440, 154] width 735 height 23
type input "*******"
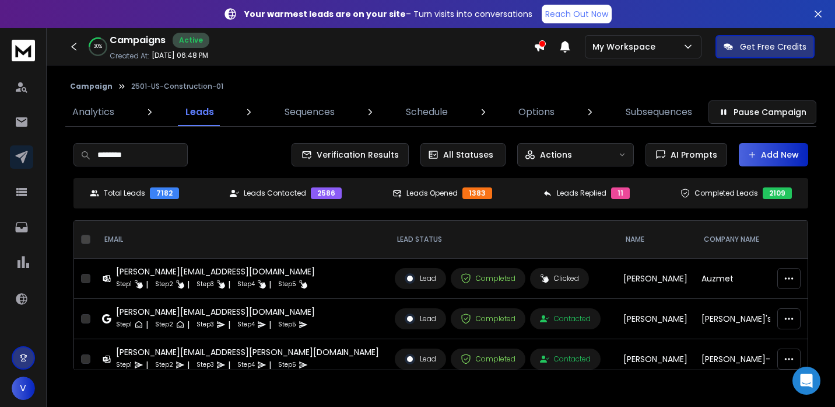
scroll to position [0, 0]
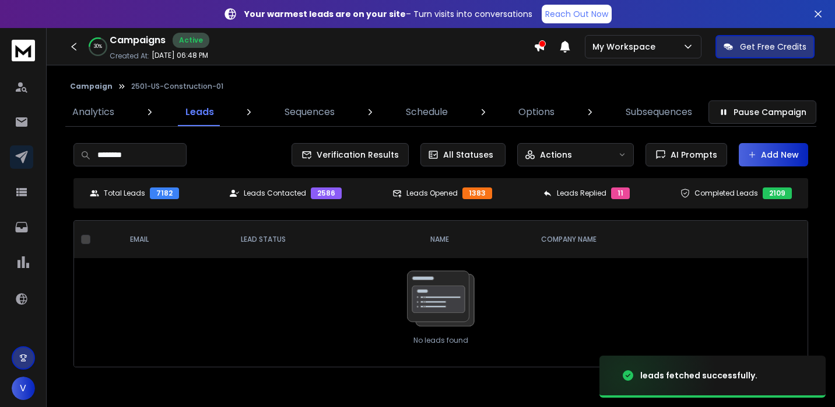
drag, startPoint x: 136, startPoint y: 161, endPoint x: 79, endPoint y: 160, distance: 57.2
click at [79, 160] on input "*******" at bounding box center [129, 154] width 113 height 23
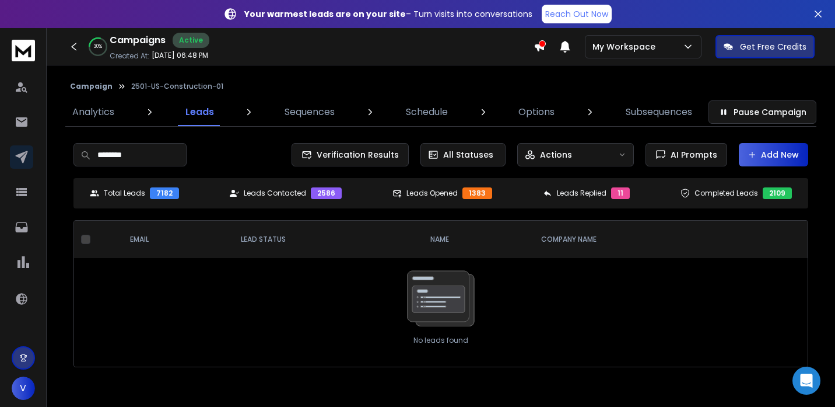
paste input "**********"
click at [128, 160] on input "**********" at bounding box center [130, 154] width 114 height 23
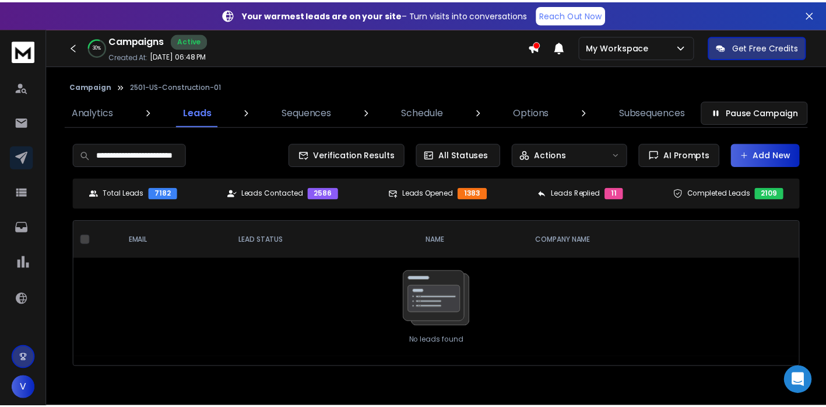
scroll to position [0, 0]
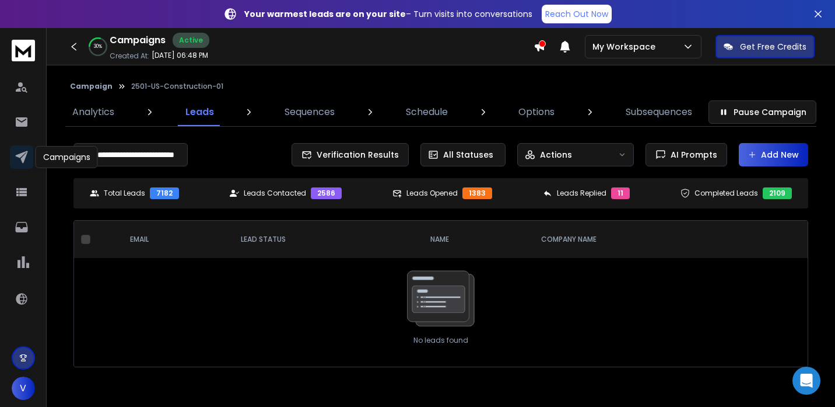
drag, startPoint x: 118, startPoint y: 160, endPoint x: 10, endPoint y: 158, distance: 107.9
click at [10, 158] on div "**********" at bounding box center [417, 200] width 835 height 344
type input "**********"
click at [245, 136] on div "**********" at bounding box center [440, 218] width 751 height 283
drag, startPoint x: 239, startPoint y: 178, endPoint x: 174, endPoint y: 159, distance: 67.0
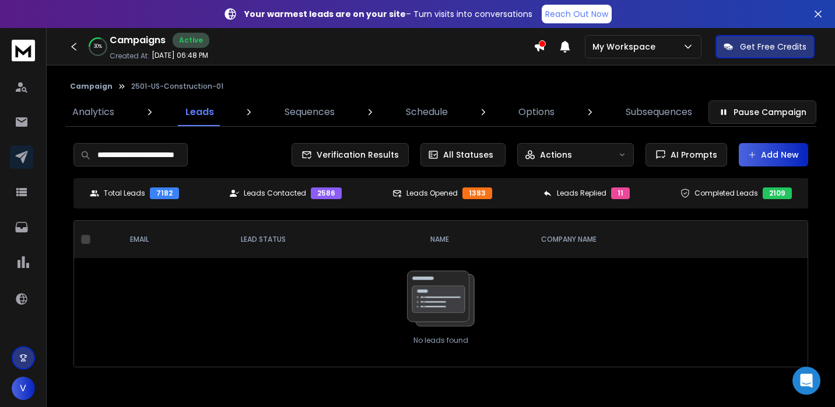
click at [239, 178] on div "Total Leads 7182 Leads Contacted 2586 Leads Opened 1383 Leads Replied 11 Comple…" at bounding box center [440, 193] width 735 height 30
click at [91, 110] on p "Analytics" at bounding box center [93, 112] width 42 height 14
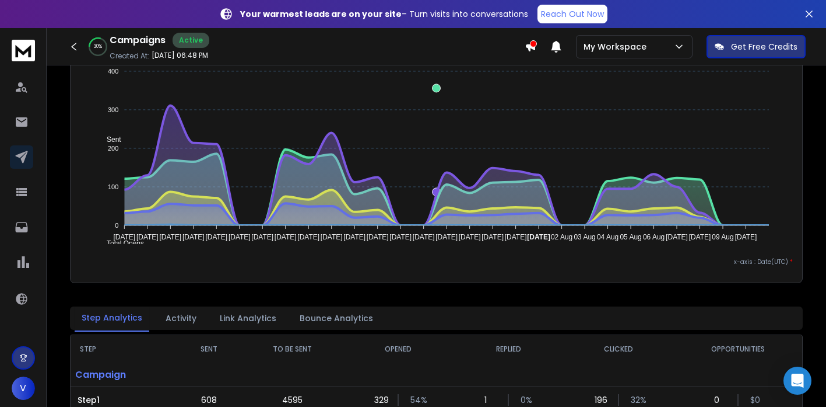
scroll to position [448, 0]
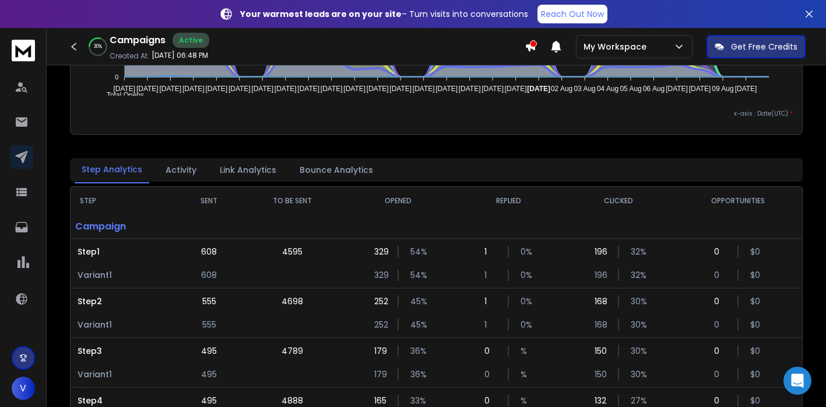
click at [174, 173] on button "Activity" at bounding box center [181, 170] width 45 height 26
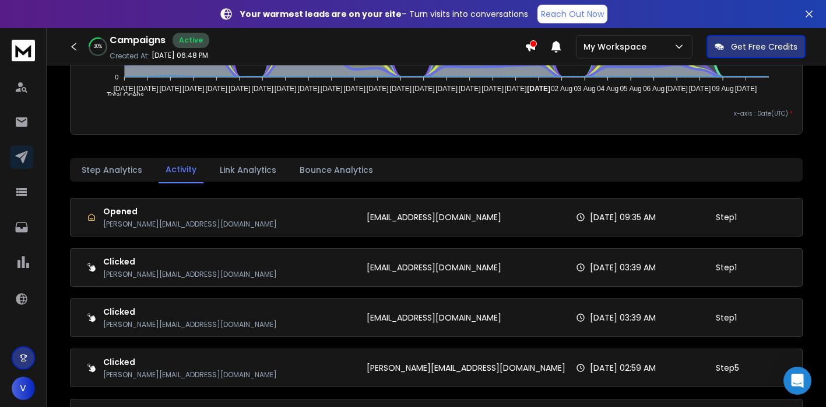
click at [141, 220] on p "[PERSON_NAME][EMAIL_ADDRESS][DOMAIN_NAME]" at bounding box center [190, 223] width 174 height 9
click at [96, 204] on div "Opened swetha.bhera@apptdev.com rfields@peninsulaland.com Aug 11, 2025, 09:35 A…" at bounding box center [436, 217] width 733 height 38
click at [93, 210] on div "Opened swetha.bhera@apptdev.com" at bounding box center [227, 216] width 280 height 23
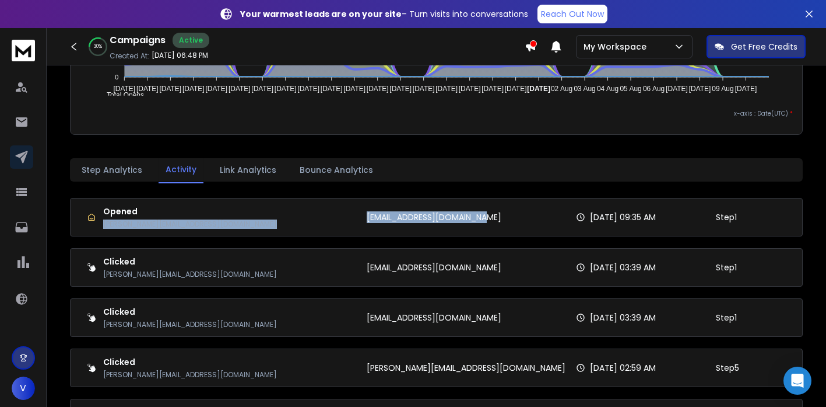
drag, startPoint x: 343, startPoint y: 218, endPoint x: 573, endPoint y: 217, distance: 229.8
click at [573, 217] on div "Opened swetha.bhera@apptdev.com rfields@peninsulaland.com Aug 11, 2025, 09:35 A…" at bounding box center [436, 217] width 733 height 38
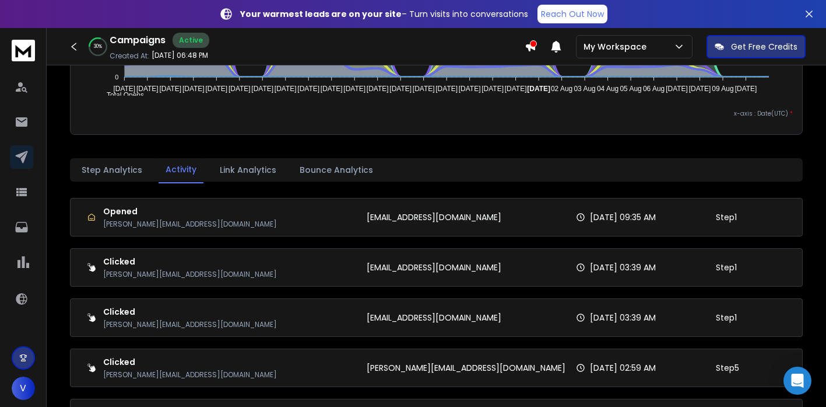
click at [731, 211] on p "Step 1" at bounding box center [726, 217] width 21 height 12
drag, startPoint x: 695, startPoint y: 214, endPoint x: 549, endPoint y: 221, distance: 146.0
click at [550, 221] on div "Opened swetha.bhera@apptdev.com rfields@peninsulaland.com Aug 11, 2025, 09:35 A…" at bounding box center [436, 217] width 733 height 38
click at [407, 221] on p "[EMAIL_ADDRESS][DOMAIN_NAME]" at bounding box center [434, 217] width 135 height 12
click at [264, 171] on button "Link Analytics" at bounding box center [248, 170] width 71 height 26
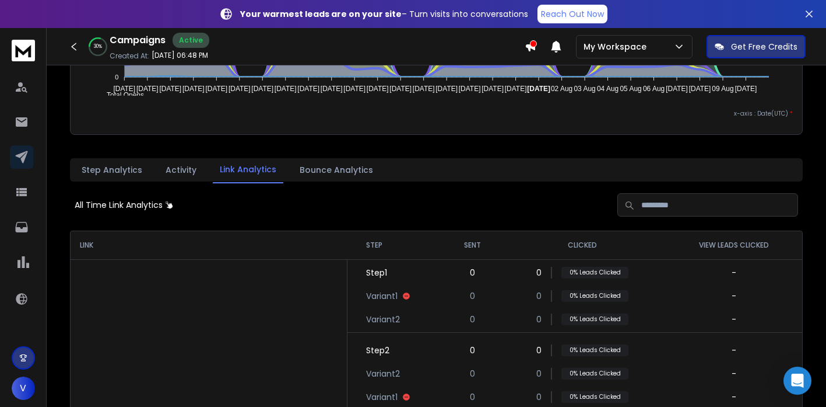
click at [325, 171] on button "Bounce Analytics" at bounding box center [336, 170] width 87 height 26
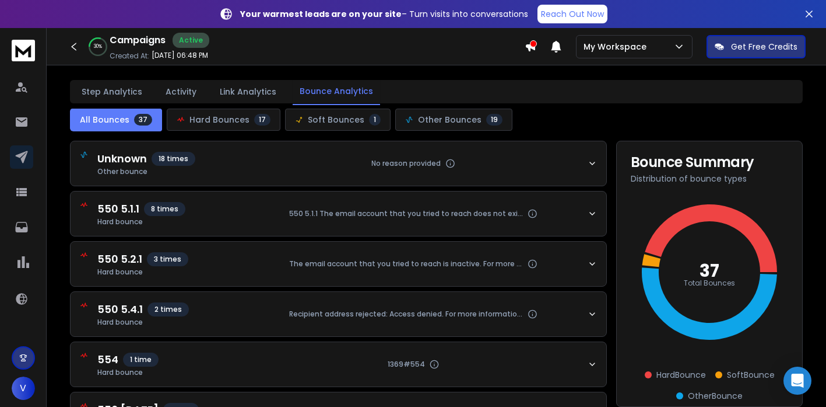
scroll to position [524, 0]
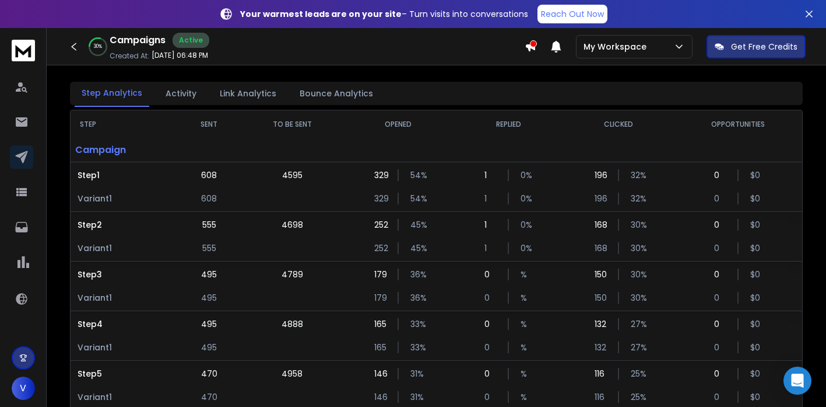
click at [127, 96] on button "Step Analytics" at bounding box center [112, 93] width 75 height 27
click at [188, 83] on button "Activity" at bounding box center [181, 93] width 45 height 26
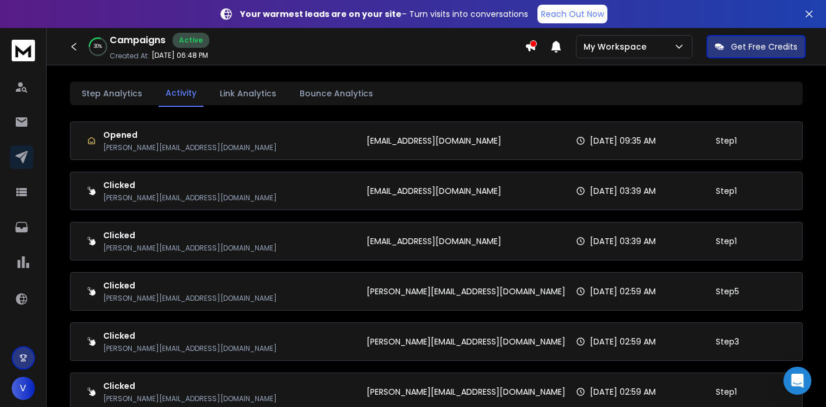
click at [153, 142] on div "Opened swetha.bhera@apptdev.com" at bounding box center [190, 140] width 174 height 23
drag, startPoint x: 358, startPoint y: 145, endPoint x: 499, endPoint y: 141, distance: 141.8
click at [499, 141] on div "Opened swetha.bhera@apptdev.com rfields@peninsulaland.com Aug 11, 2025, 09:35 A…" at bounding box center [436, 140] width 733 height 38
copy div "[EMAIL_ADDRESS][DOMAIN_NAME]"
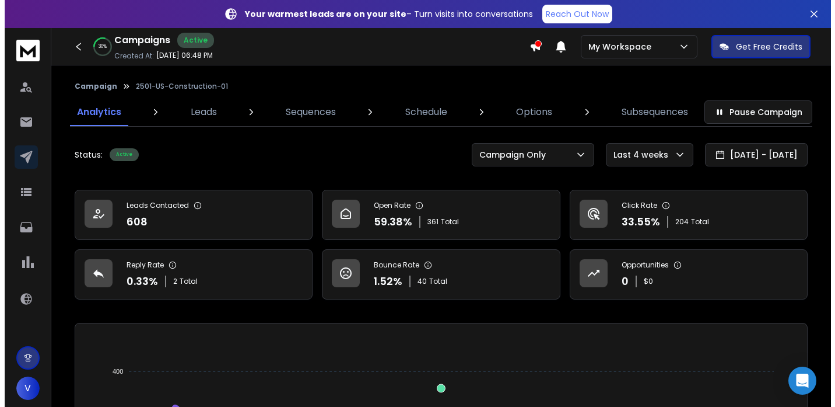
scroll to position [0, 0]
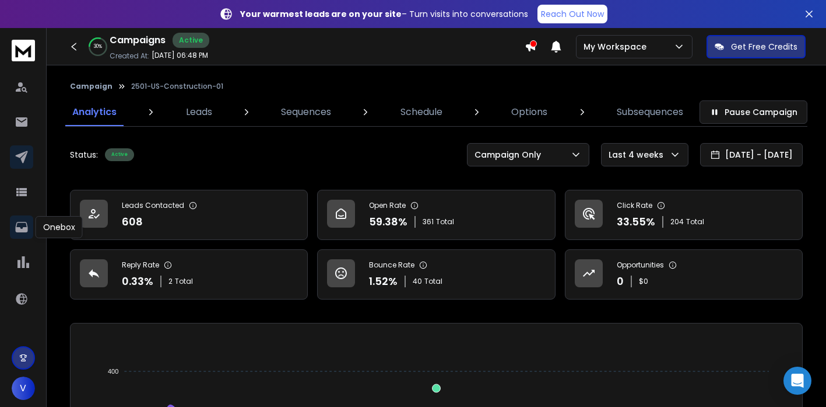
click at [19, 227] on icon at bounding box center [21, 227] width 12 height 10
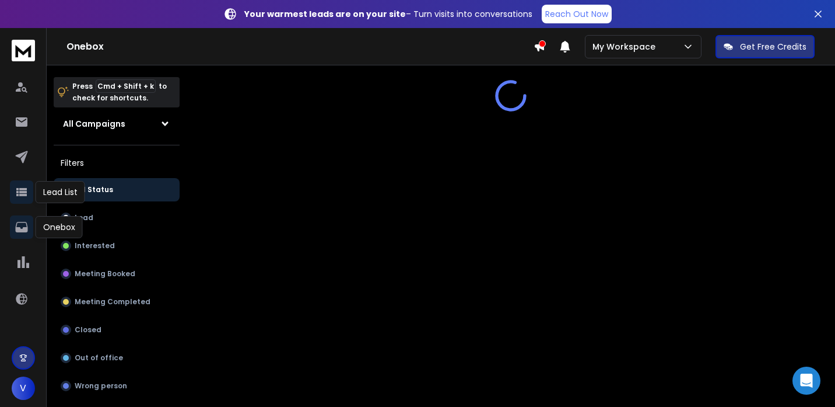
click at [22, 195] on icon at bounding box center [21, 192] width 10 height 8
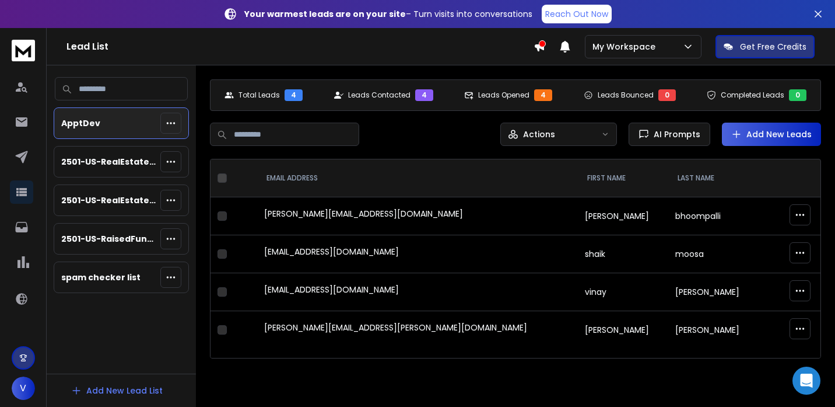
click at [239, 124] on input at bounding box center [284, 133] width 149 height 23
click at [135, 96] on input at bounding box center [121, 88] width 133 height 23
paste input "**********"
type input "**********"
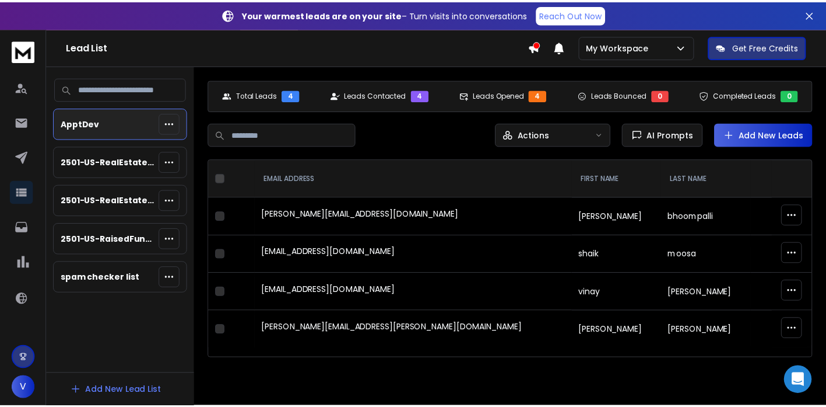
scroll to position [0, 12]
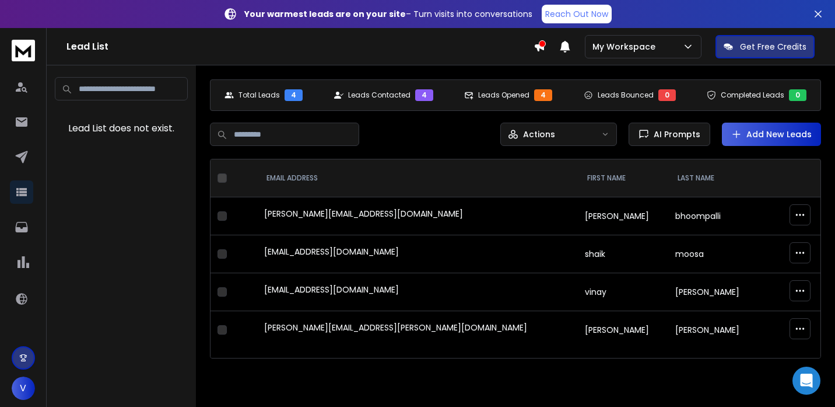
click at [122, 90] on input "**********" at bounding box center [121, 88] width 133 height 23
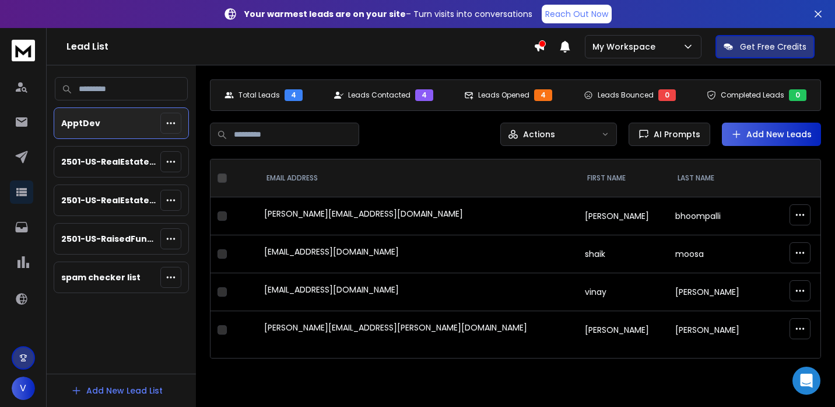
click at [113, 166] on p "2501-US-RealEstate-01-list" at bounding box center [108, 162] width 94 height 12
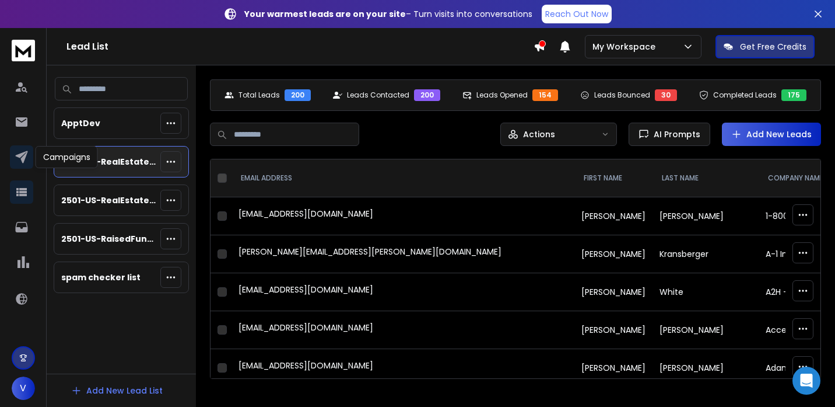
click at [24, 155] on icon at bounding box center [21, 156] width 12 height 12
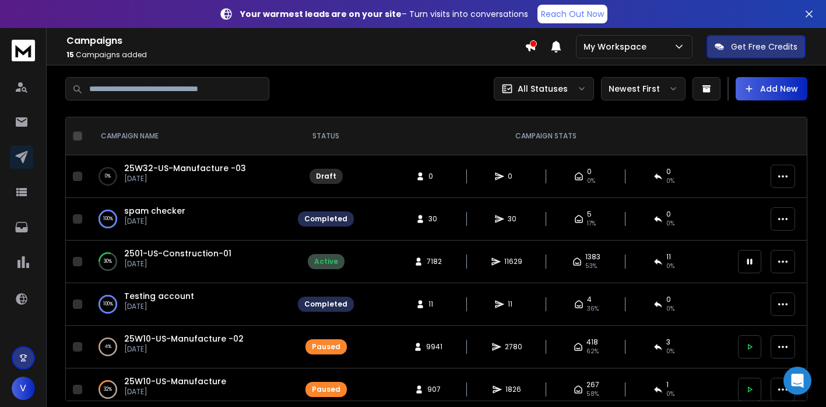
click at [174, 257] on span "2501-US-Construction-01" at bounding box center [177, 253] width 107 height 12
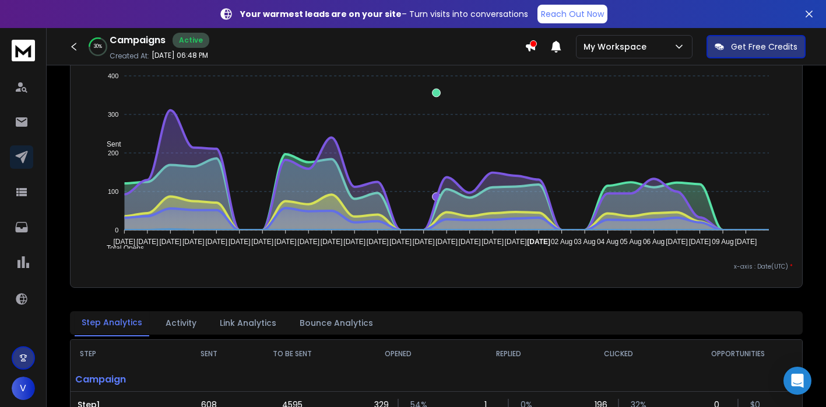
scroll to position [463, 0]
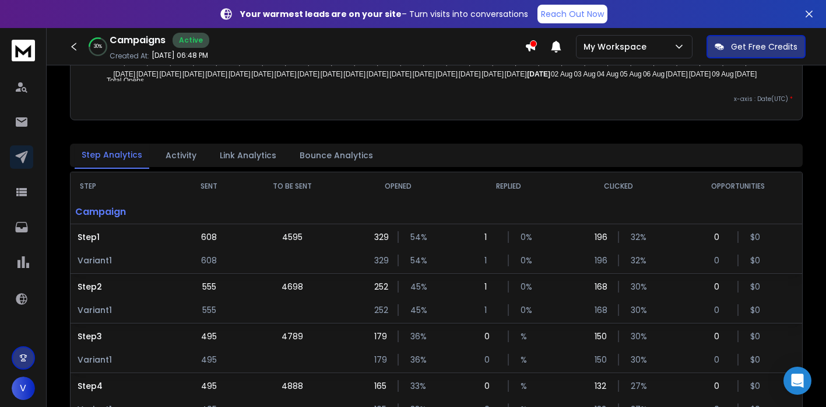
click at [180, 145] on button "Activity" at bounding box center [181, 155] width 45 height 26
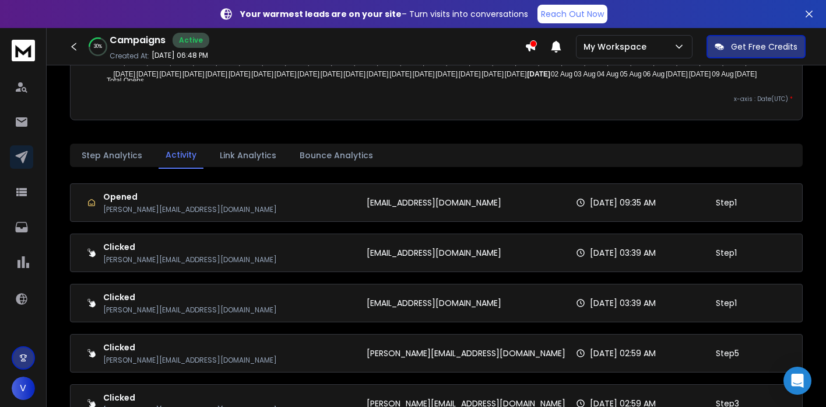
drag, startPoint x: 364, startPoint y: 203, endPoint x: 491, endPoint y: 205, distance: 127.2
click at [483, 206] on div "Opened swetha.bhera@apptdev.com rfields@peninsulaland.com Aug 11, 2025, 09:35 A…" at bounding box center [436, 202] width 733 height 38
drag, startPoint x: 495, startPoint y: 205, endPoint x: 366, endPoint y: 204, distance: 128.3
click at [367, 204] on div "[EMAIL_ADDRESS][DOMAIN_NAME]" at bounding box center [472, 203] width 210 height 12
copy p "[EMAIL_ADDRESS][DOMAIN_NAME]"
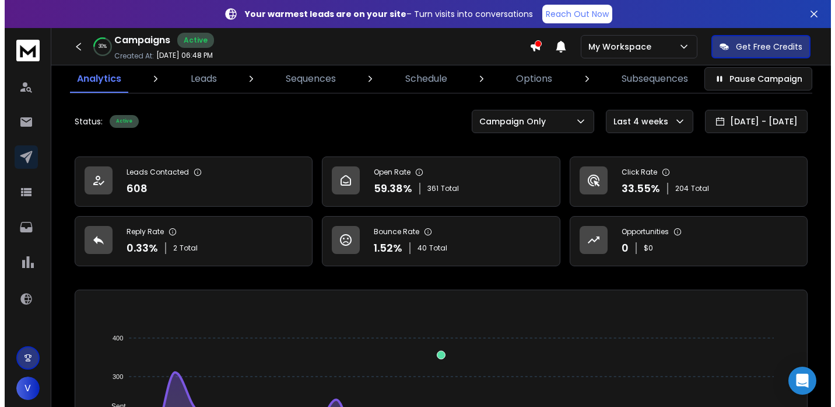
scroll to position [0, 0]
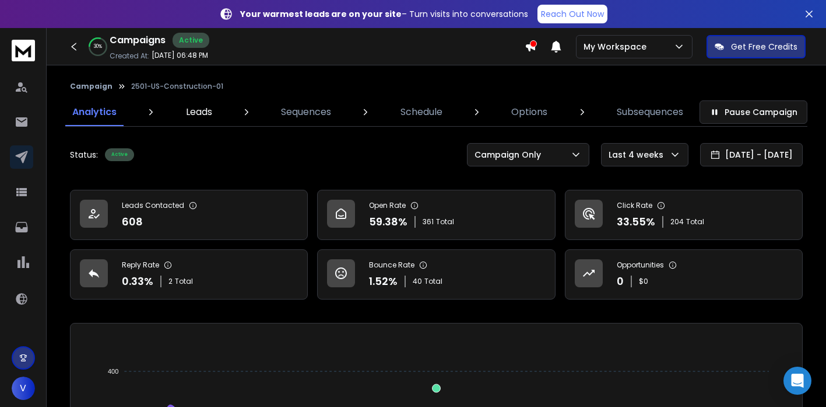
click at [198, 114] on p "Leads" at bounding box center [199, 112] width 26 height 14
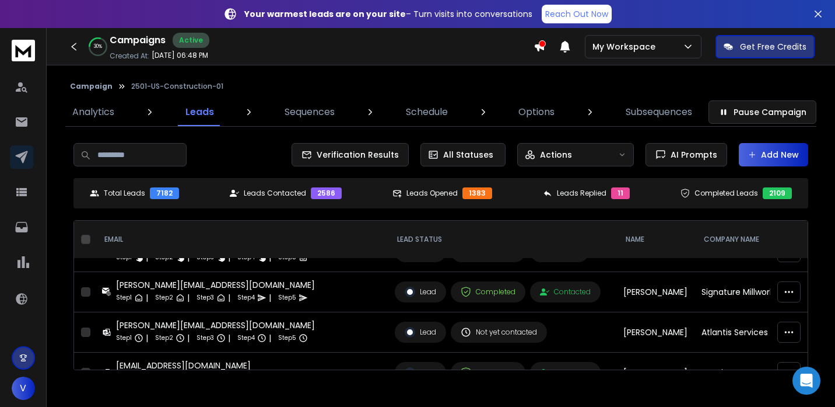
scroll to position [379, 0]
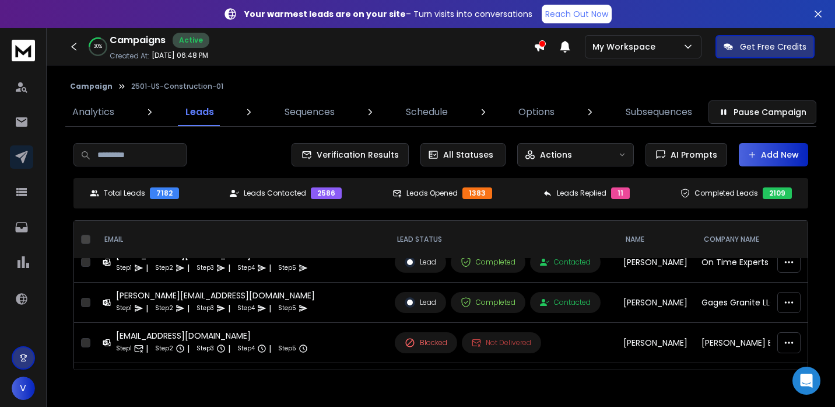
click at [118, 162] on input at bounding box center [129, 154] width 113 height 23
paste input "**********"
type input "**********"
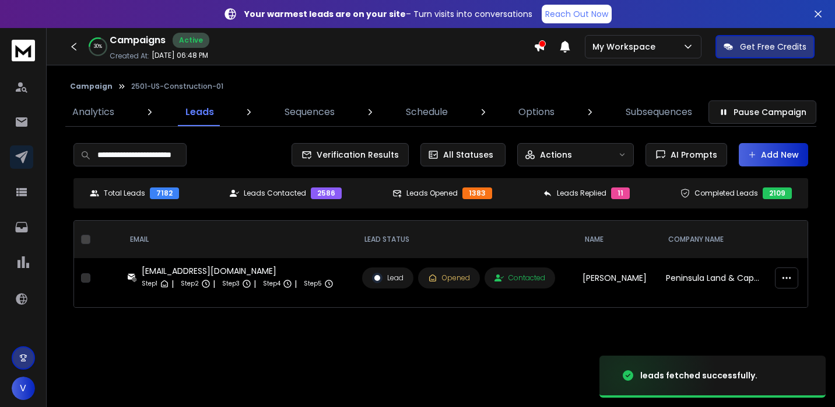
click at [237, 274] on div "[EMAIL_ADDRESS][DOMAIN_NAME]" at bounding box center [238, 271] width 192 height 12
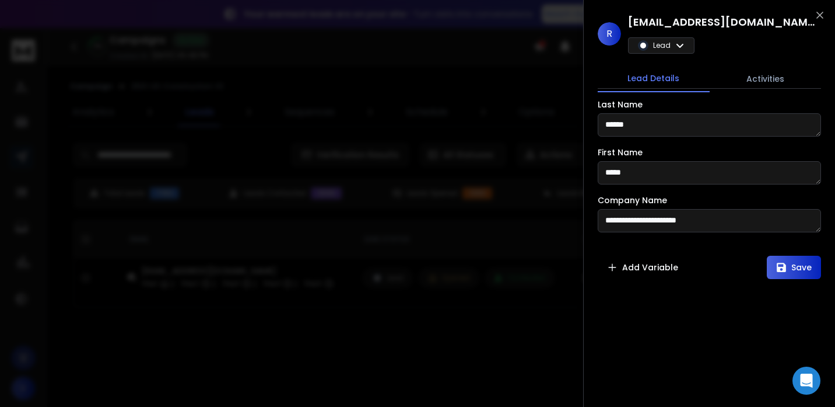
drag, startPoint x: 654, startPoint y: 131, endPoint x: 575, endPoint y: 115, distance: 80.9
click at [575, 115] on body "**********" at bounding box center [417, 203] width 835 height 407
click at [657, 173] on textarea "*****" at bounding box center [709, 172] width 223 height 23
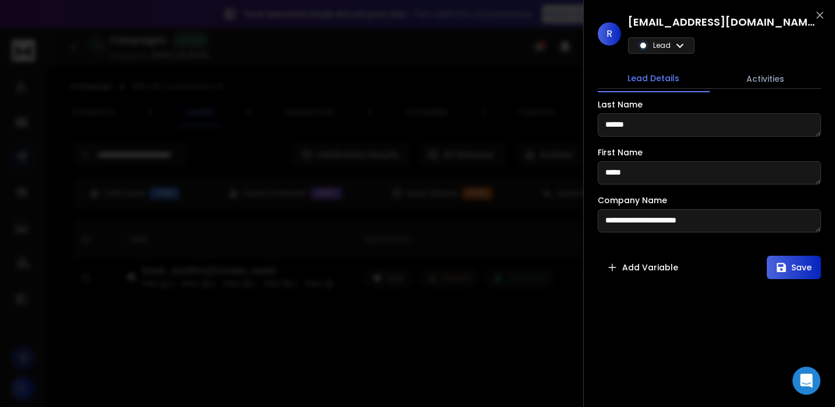
click at [641, 219] on textarea "**********" at bounding box center [709, 220] width 223 height 23
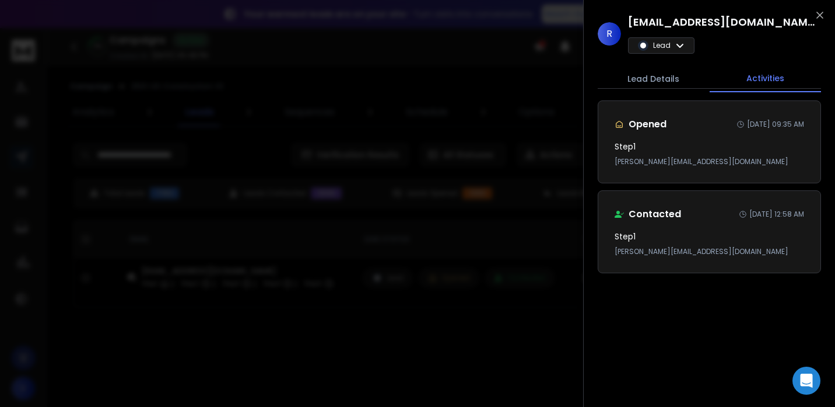
click at [765, 72] on button "Activities" at bounding box center [766, 78] width 112 height 27
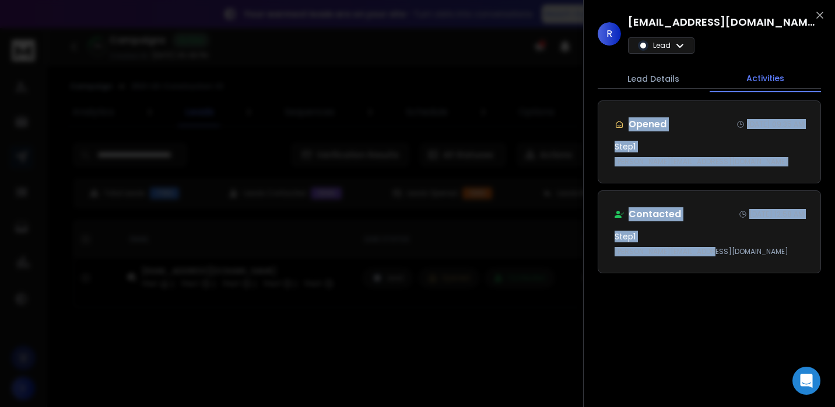
drag, startPoint x: 609, startPoint y: 112, endPoint x: 709, endPoint y: 293, distance: 207.3
click at [709, 293] on div "Multi Select Table Sheet R rfields@peninsulaland.com Lead Lead Details Activiti…" at bounding box center [709, 203] width 252 height 407
copy div "Opened Aug 11, 2025, 09:35 AM Step 1 swetha.bhera@apptdev.com Contacted Aug 09,…"
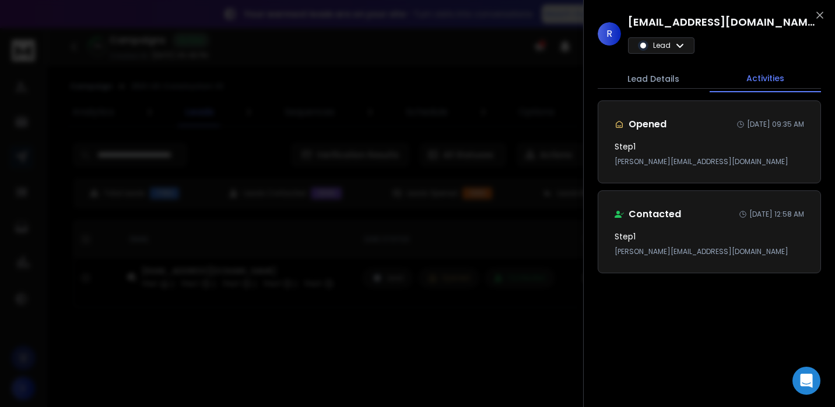
click at [289, 166] on div at bounding box center [417, 203] width 835 height 407
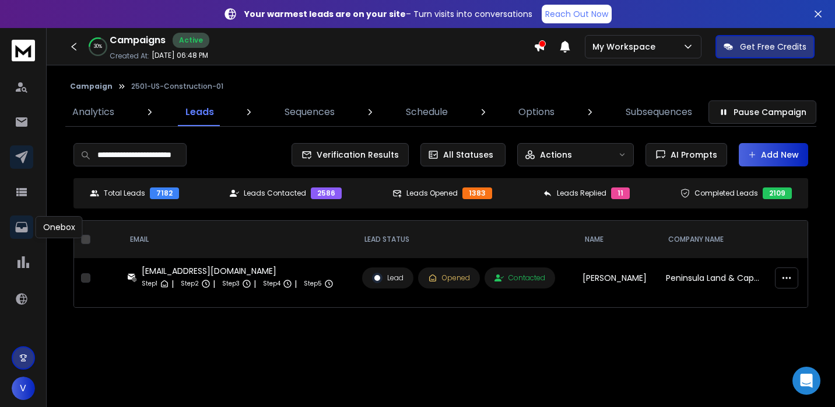
click at [23, 233] on icon at bounding box center [22, 227] width 14 height 14
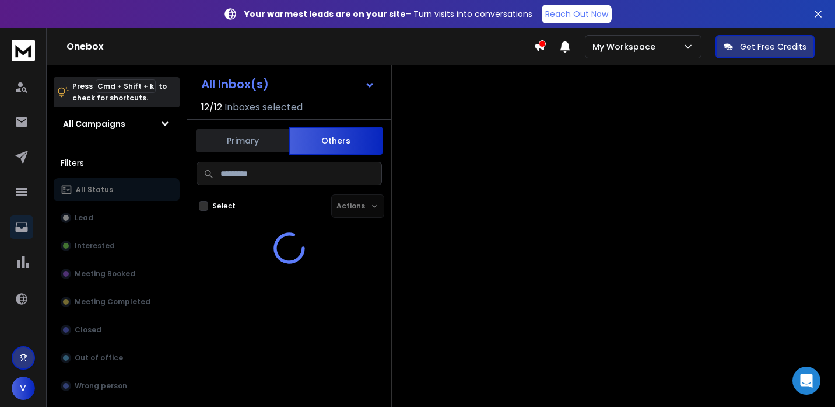
click at [332, 140] on button "Others" at bounding box center [335, 141] width 93 height 28
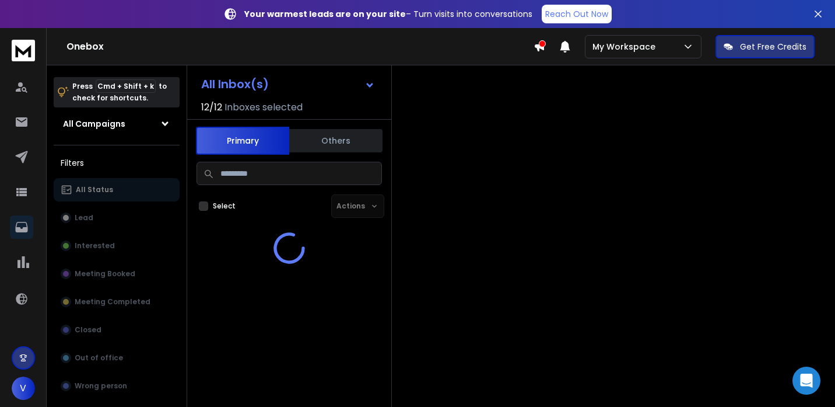
click at [226, 137] on button "Primary" at bounding box center [242, 141] width 93 height 28
